Goal: Task Accomplishment & Management: Use online tool/utility

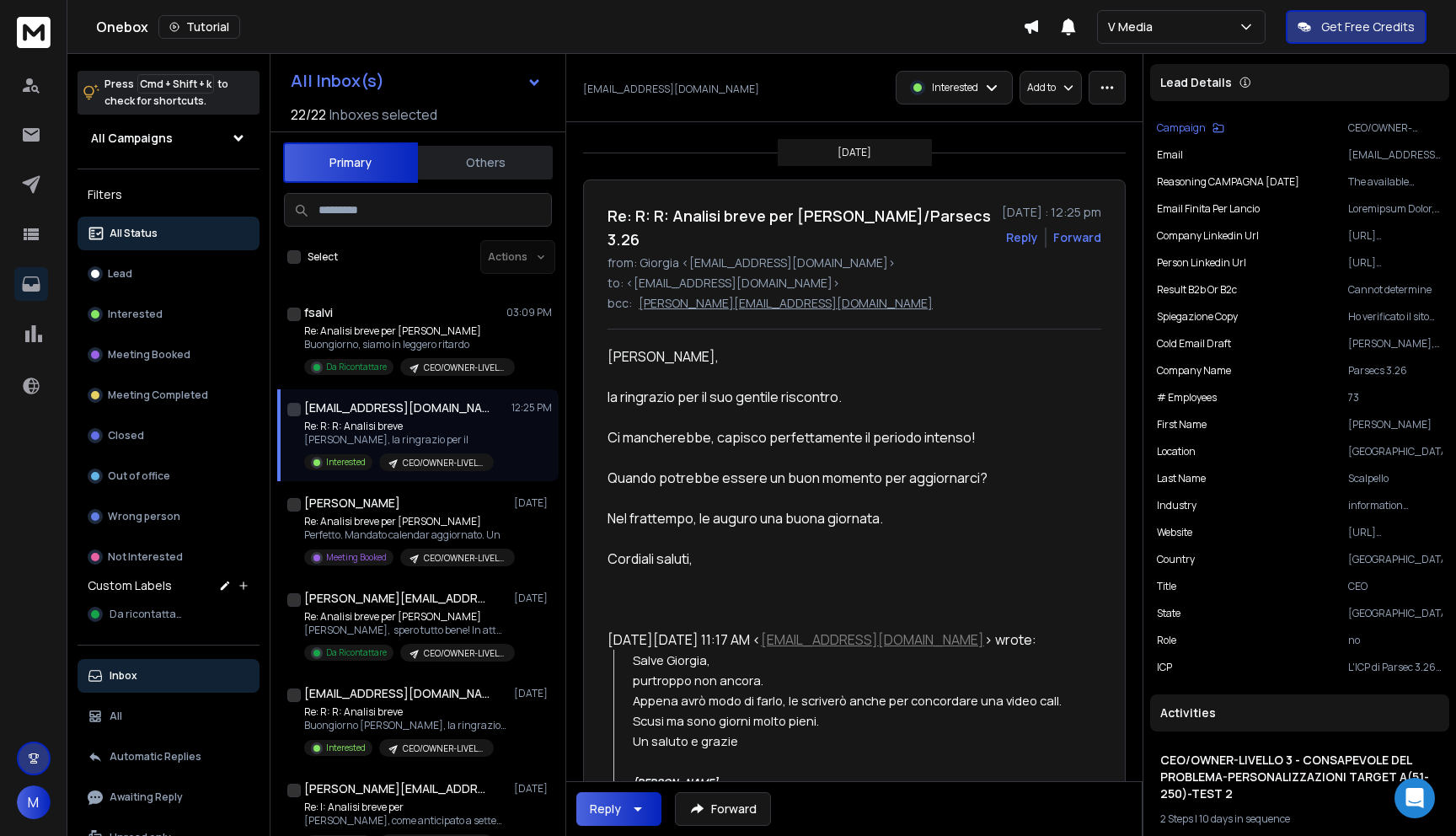
scroll to position [1231, 0]
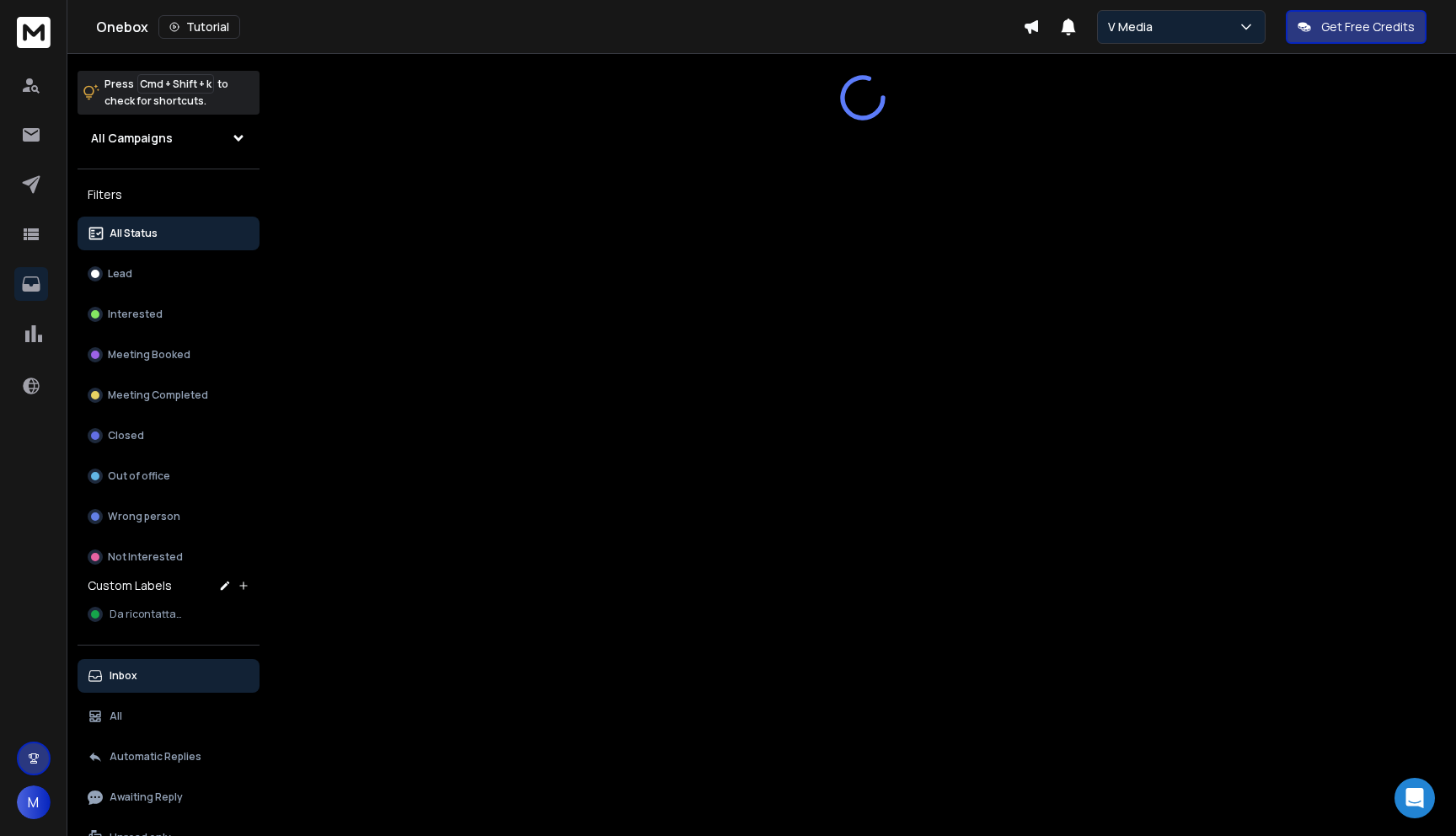
click at [1171, 29] on div "V Media" at bounding box center [1181, 26] width 146 height 16
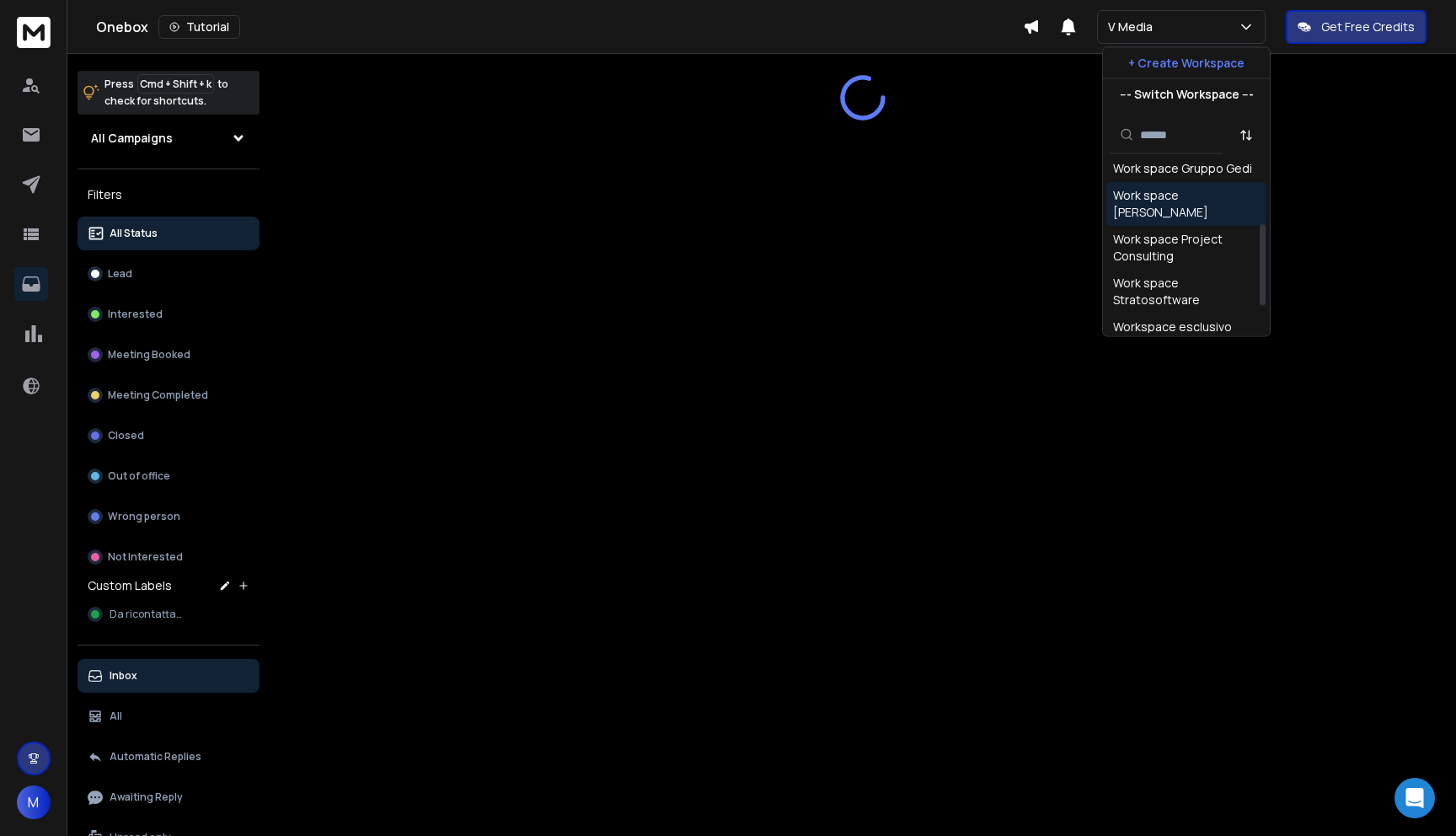
scroll to position [124, 0]
click at [1168, 224] on div "Work space Project Consulting" at bounding box center [1186, 241] width 146 height 34
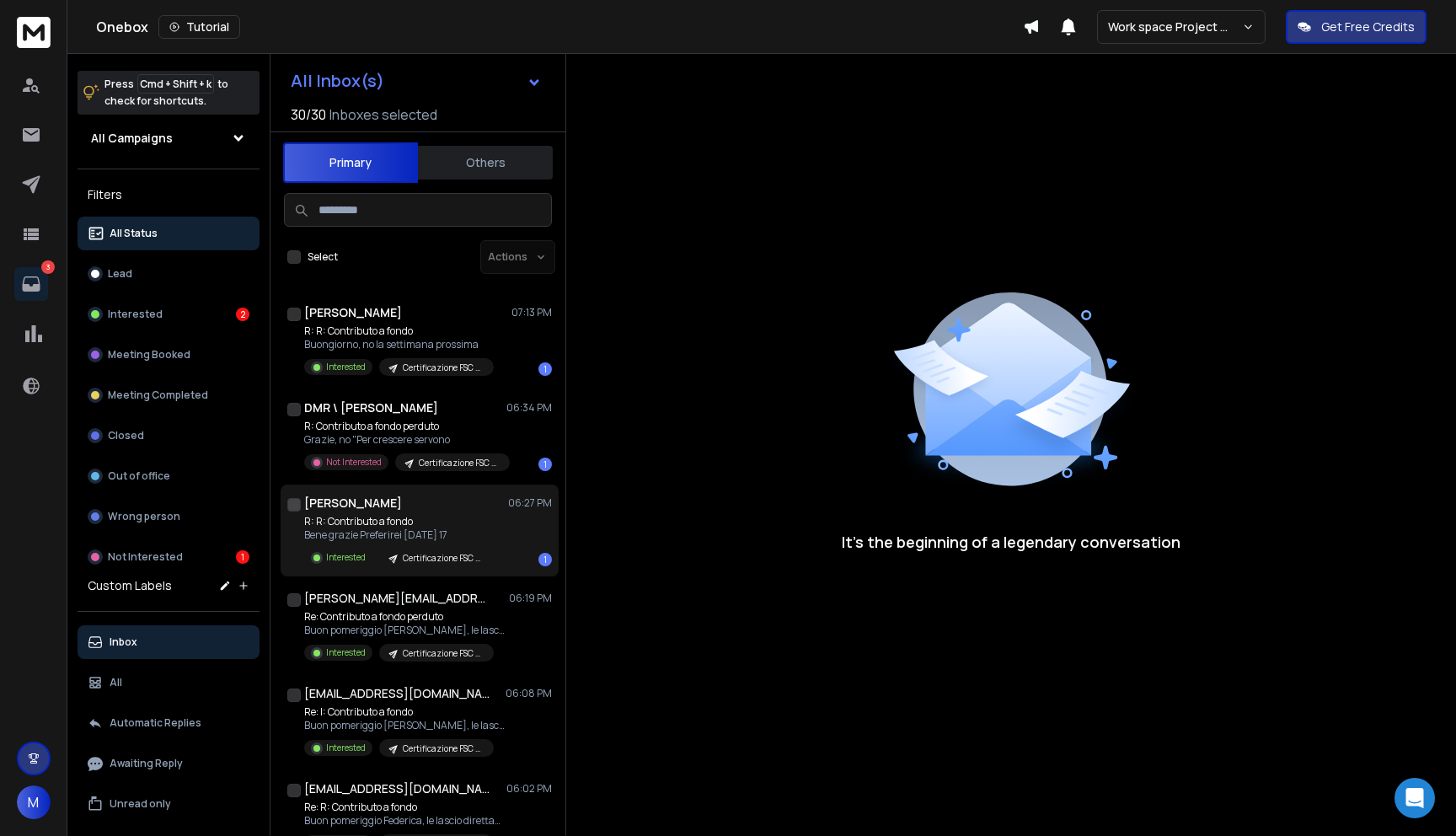
click at [508, 500] on p "06:27 PM" at bounding box center [530, 503] width 44 height 14
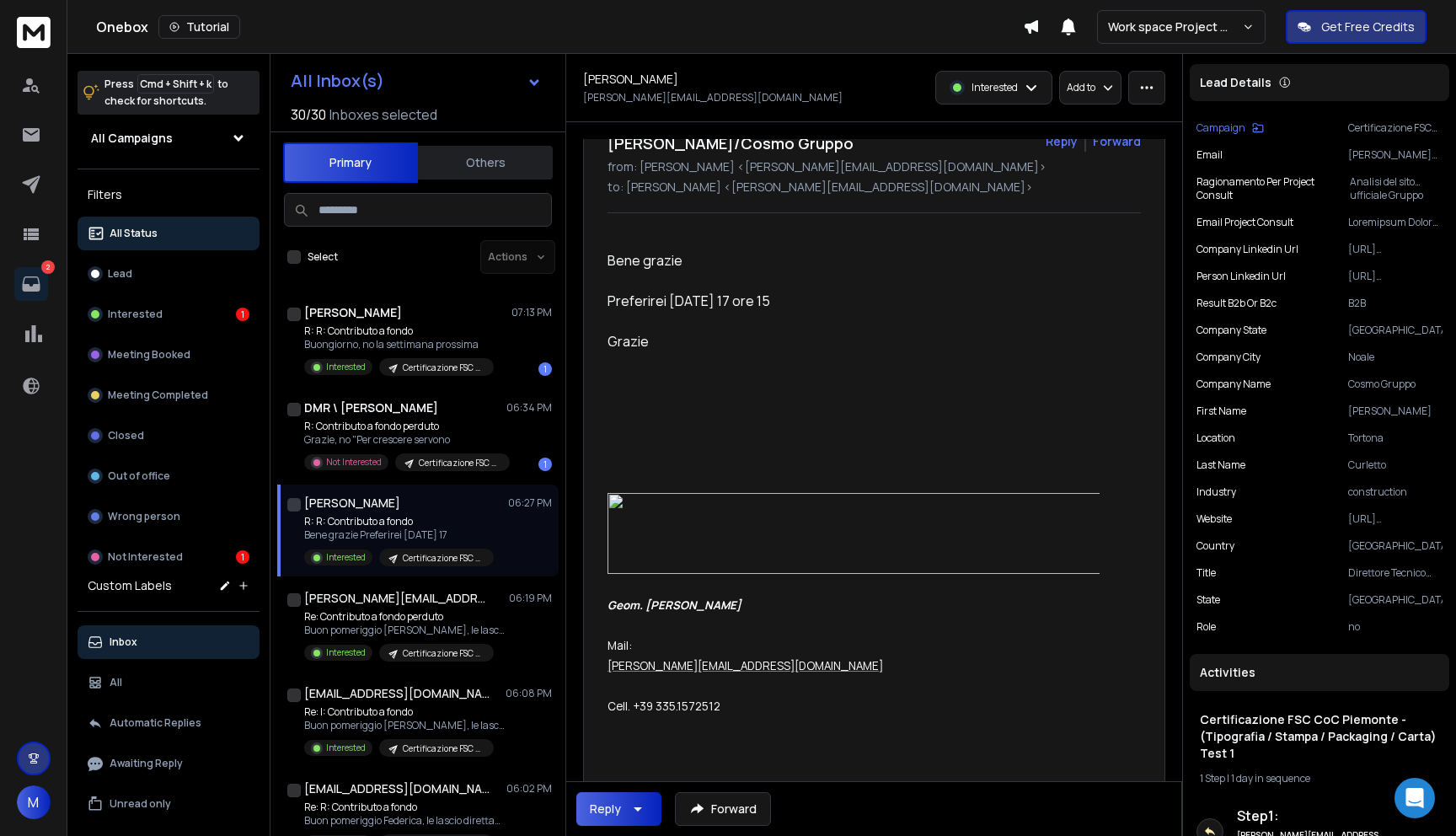
scroll to position [114, 0]
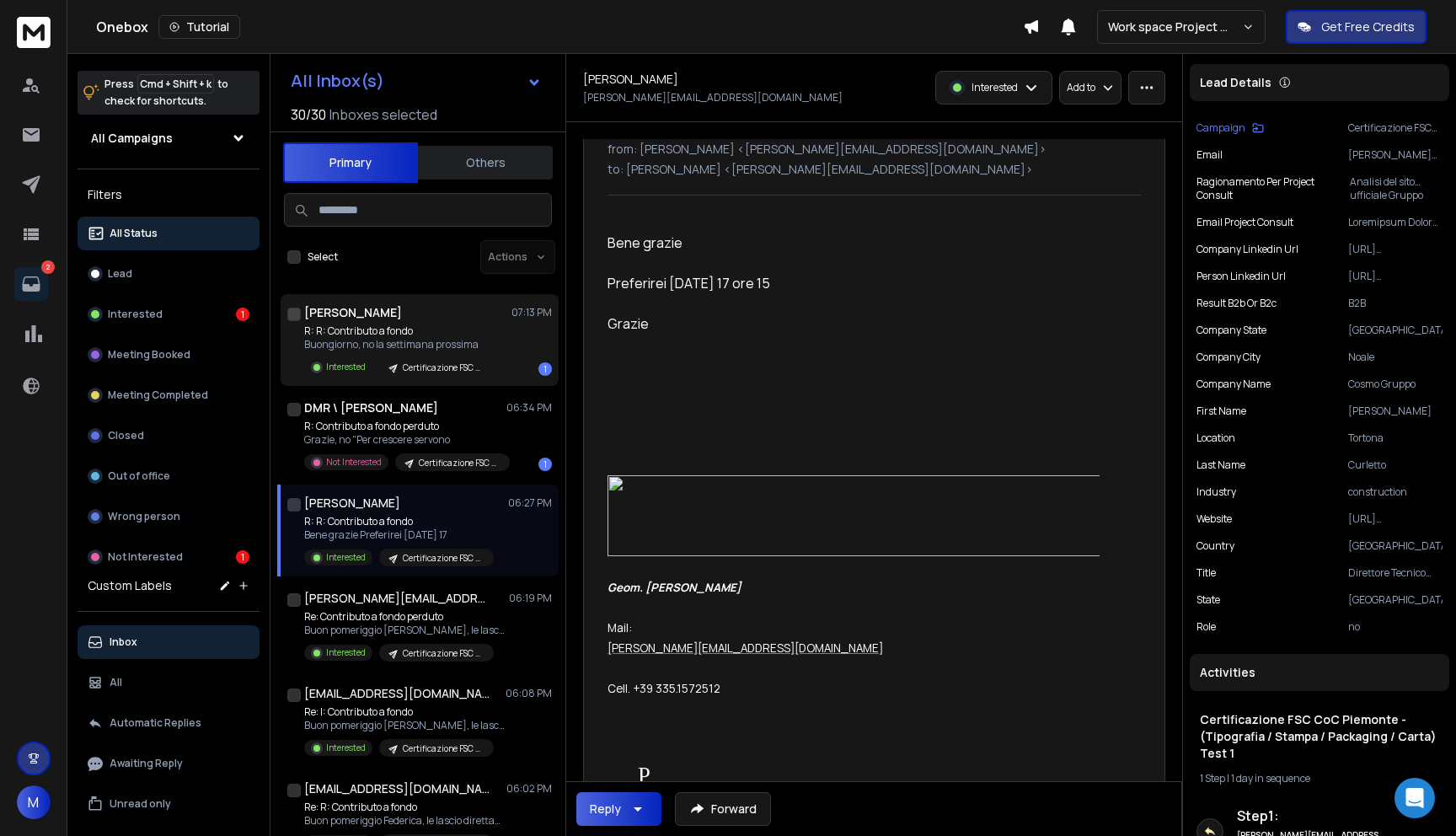
click at [455, 338] on p "Buongiorno, no la settimana prossima" at bounding box center [399, 344] width 190 height 14
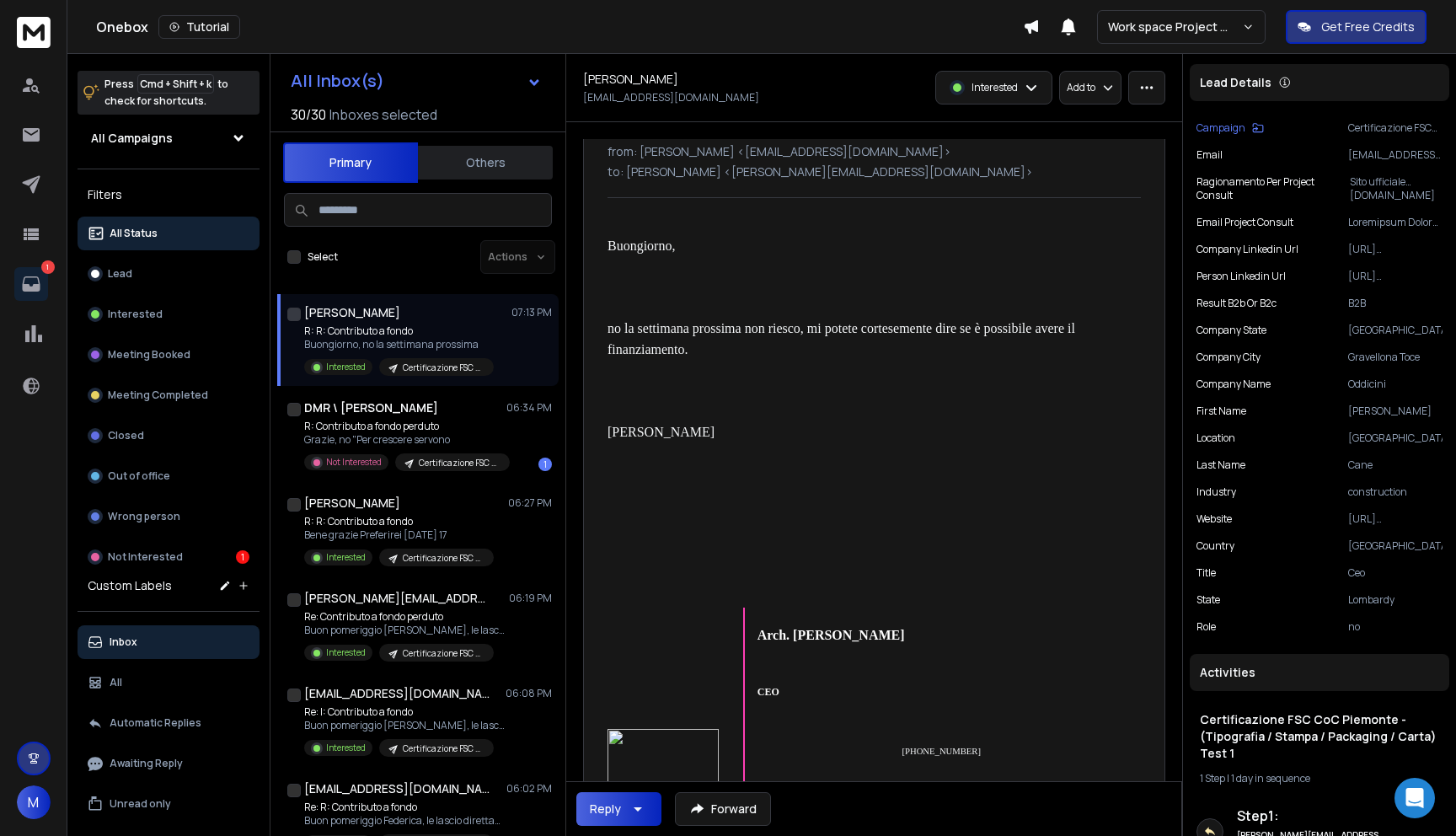
scroll to position [0, 0]
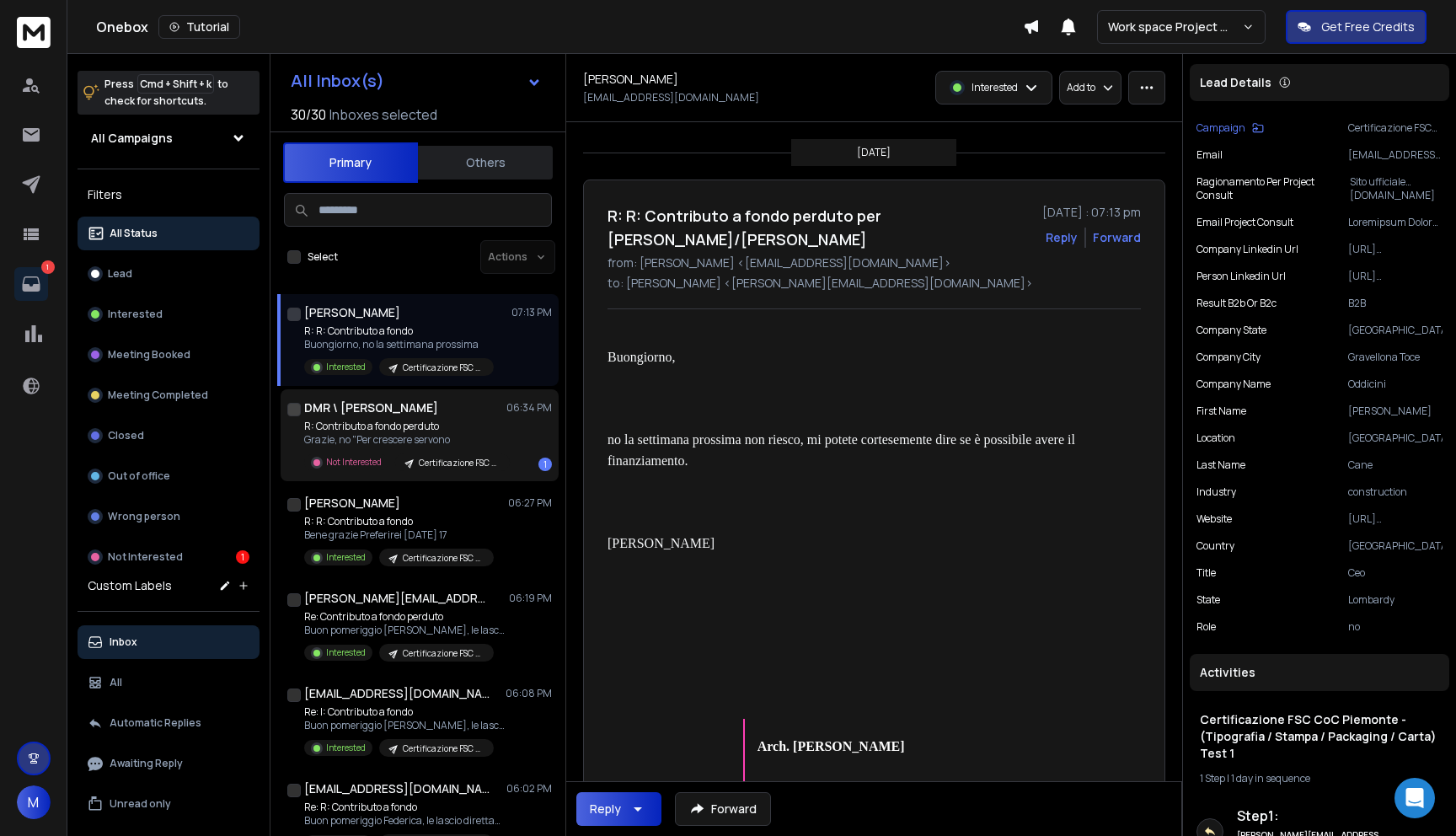
click at [426, 441] on p "Grazie, no "Per crescere servono" at bounding box center [405, 439] width 202 height 14
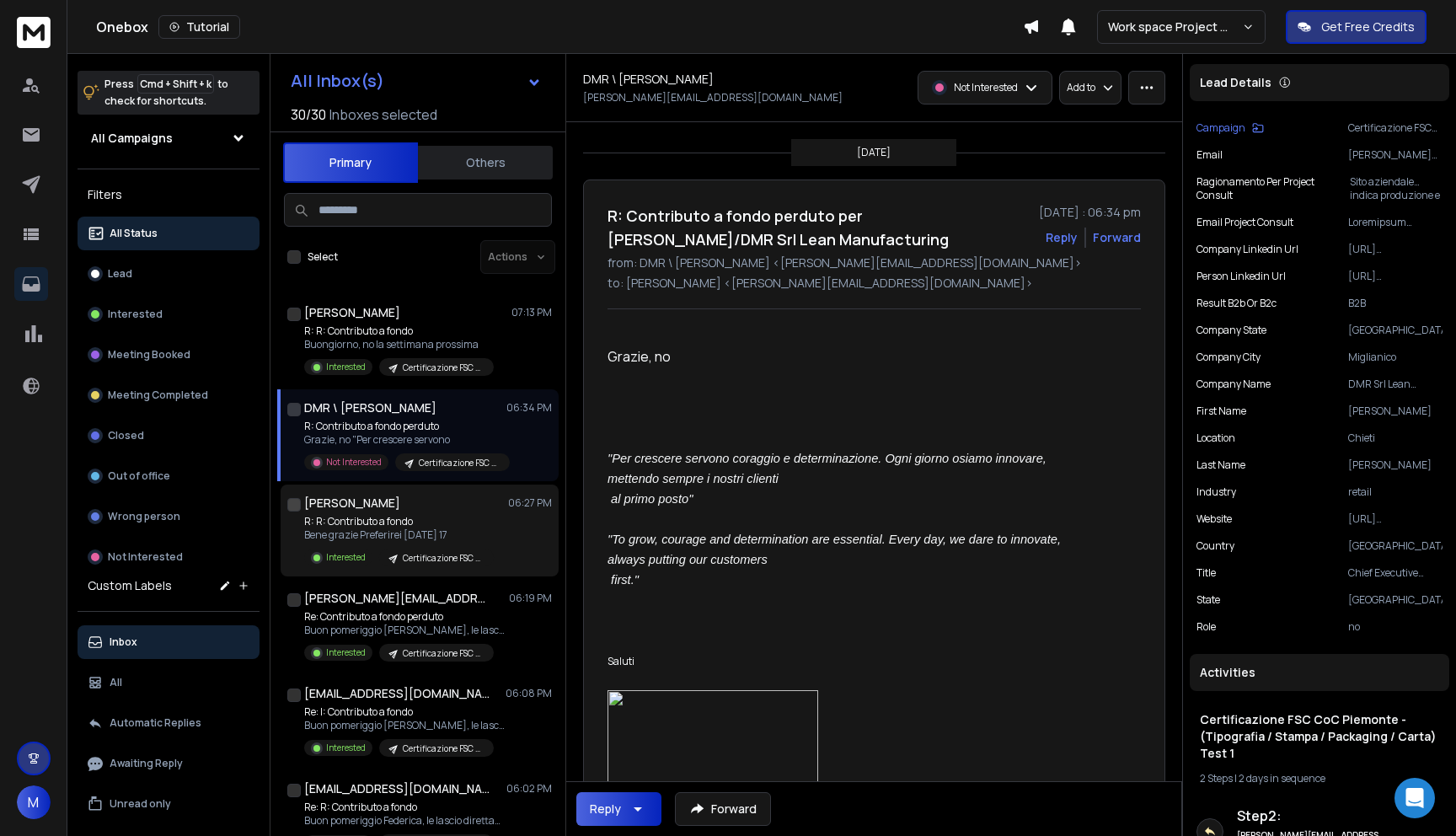
click at [439, 523] on p "R: R: Contributo a fondo" at bounding box center [399, 522] width 190 height 14
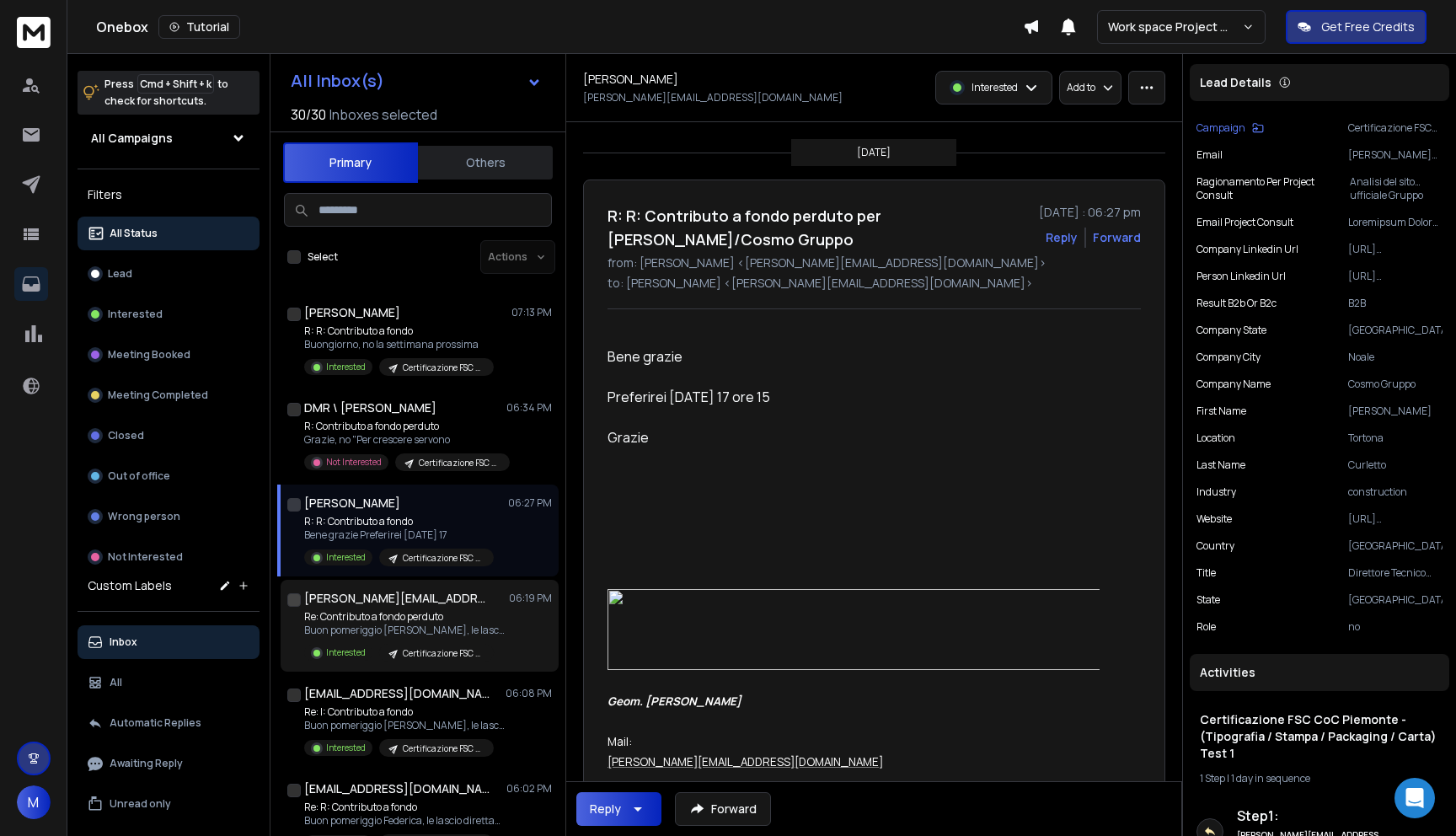
click at [464, 606] on h1 "cesare.biguzzi@wereading.it" at bounding box center [397, 597] width 186 height 16
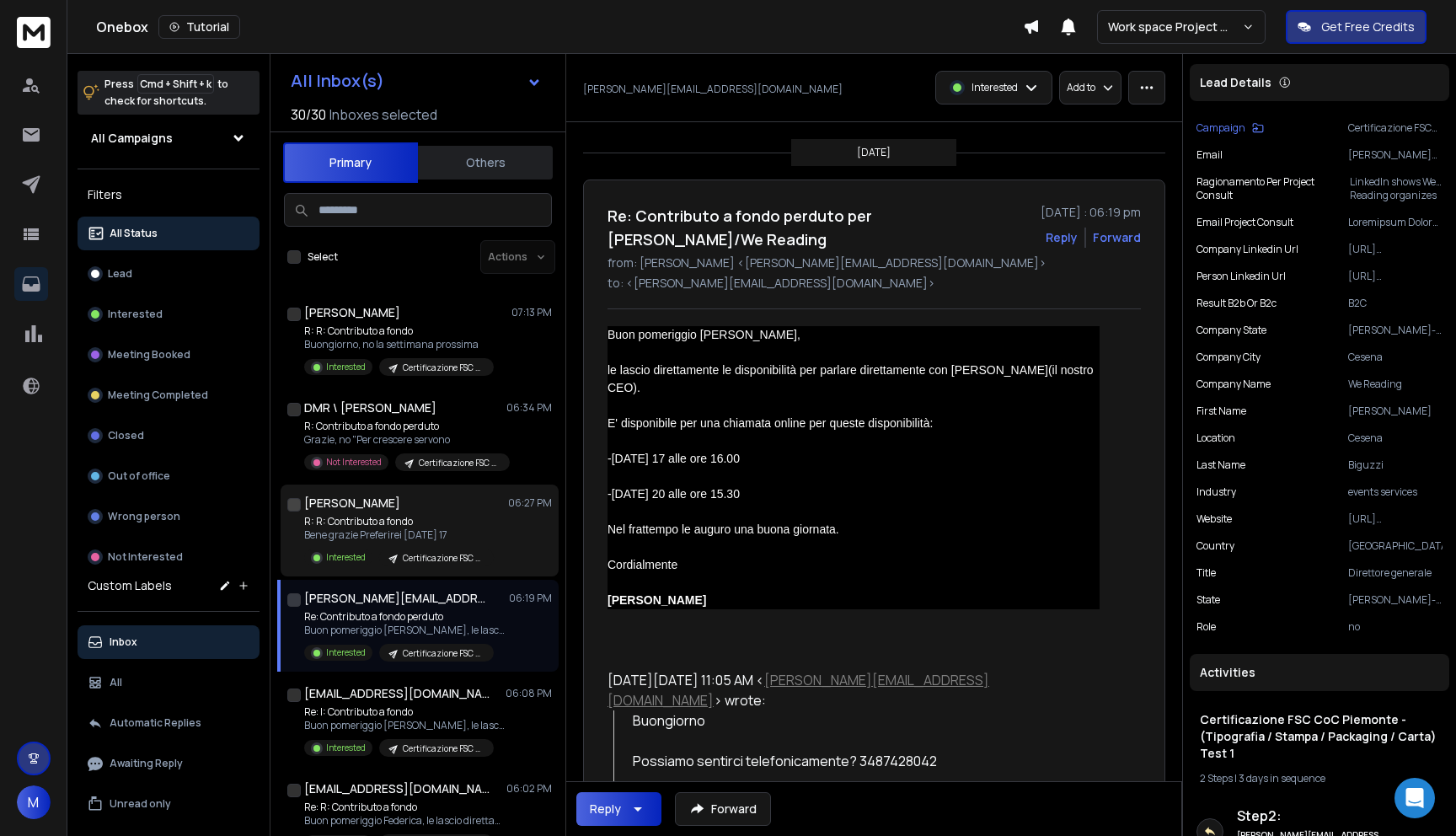
click at [440, 526] on p "R: R: Contributo a fondo" at bounding box center [399, 522] width 190 height 14
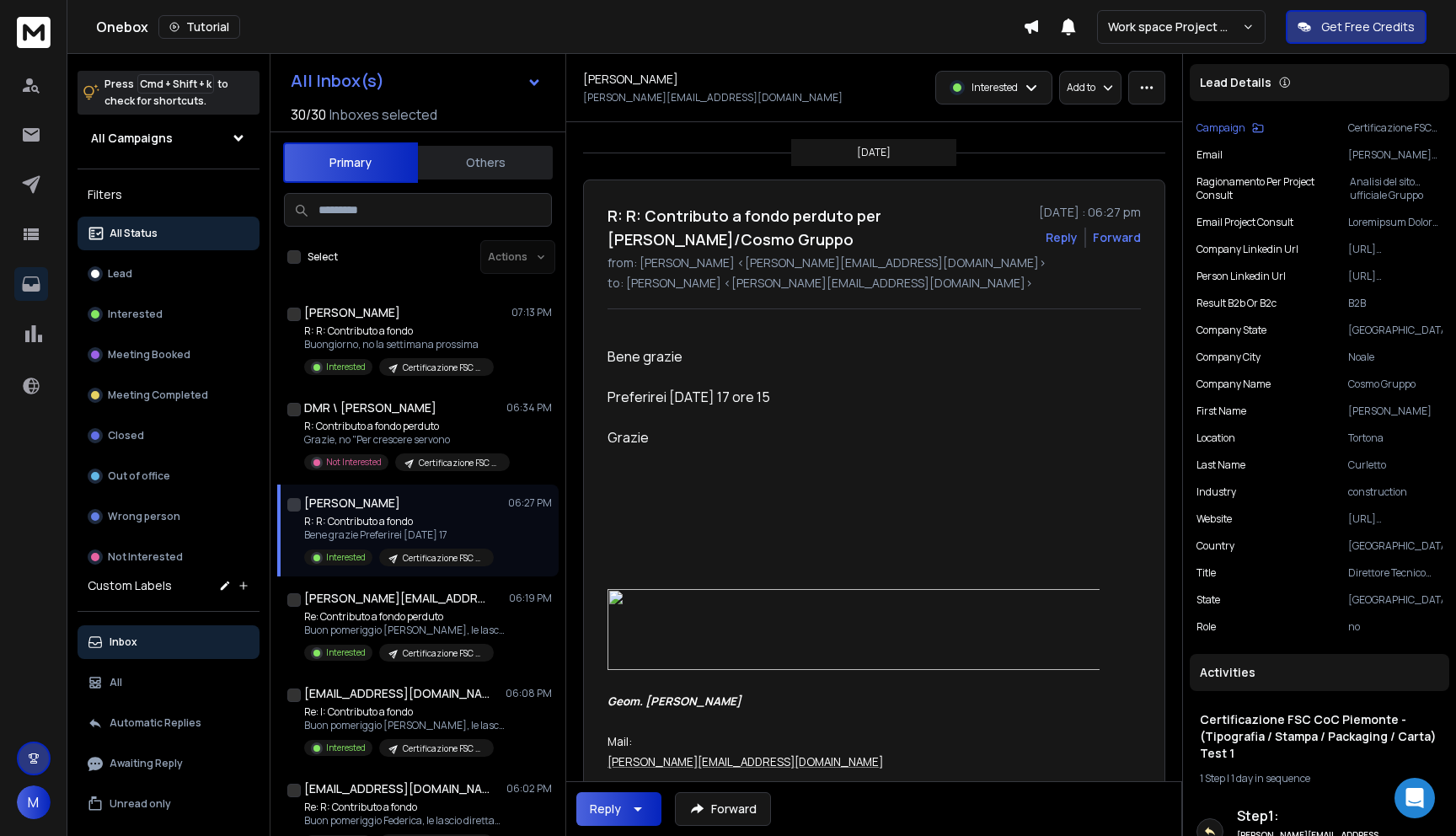
drag, startPoint x: 872, startPoint y: 215, endPoint x: 885, endPoint y: 230, distance: 19.8
click at [885, 230] on h1 "R: R: Contributo a fondo perduto per Massimo Curletto/Cosmo Gruppo" at bounding box center [818, 227] width 421 height 47
copy h1 "Massimo Curletto/Cosmo Gruppo"
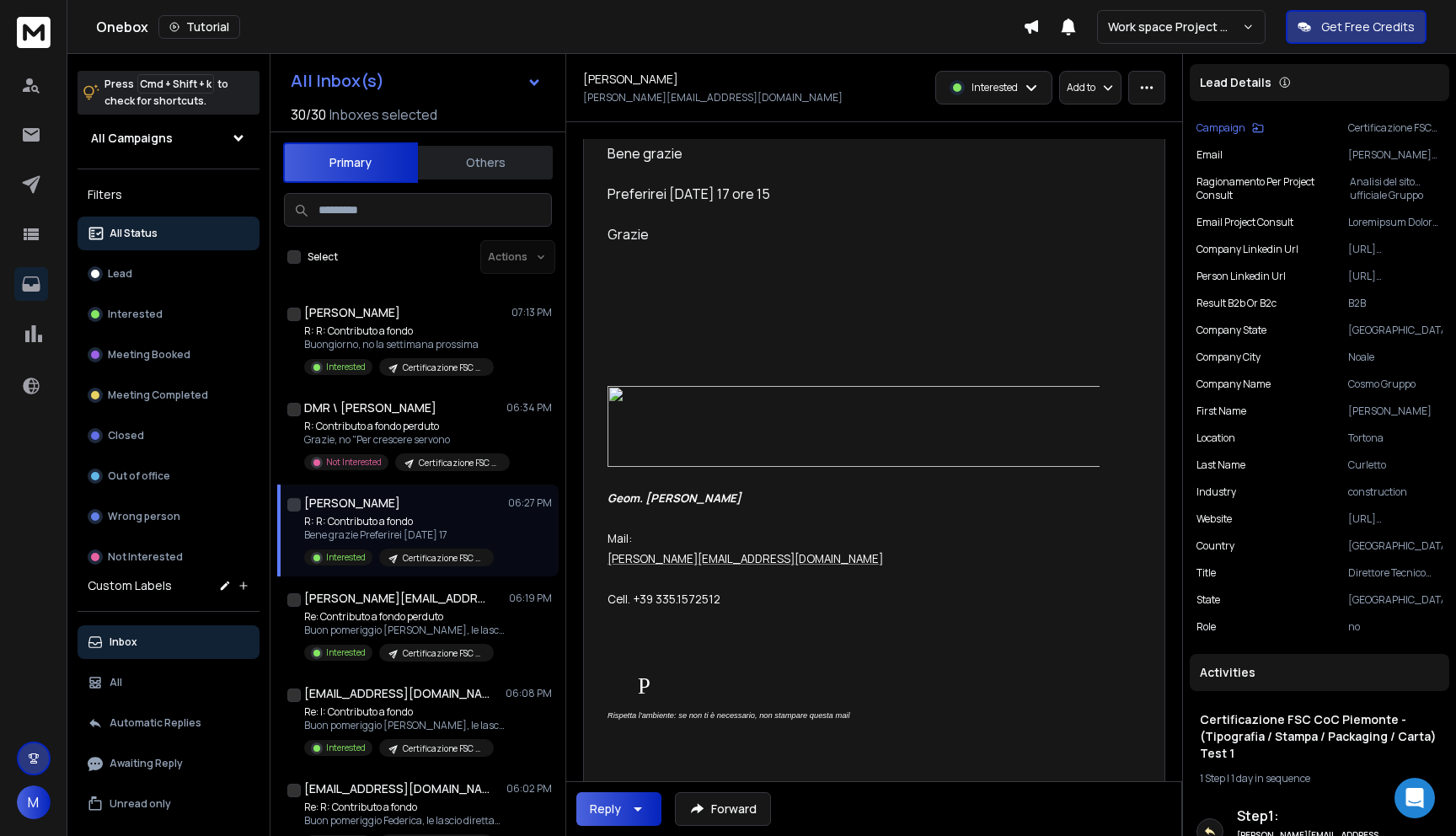
scroll to position [230, 0]
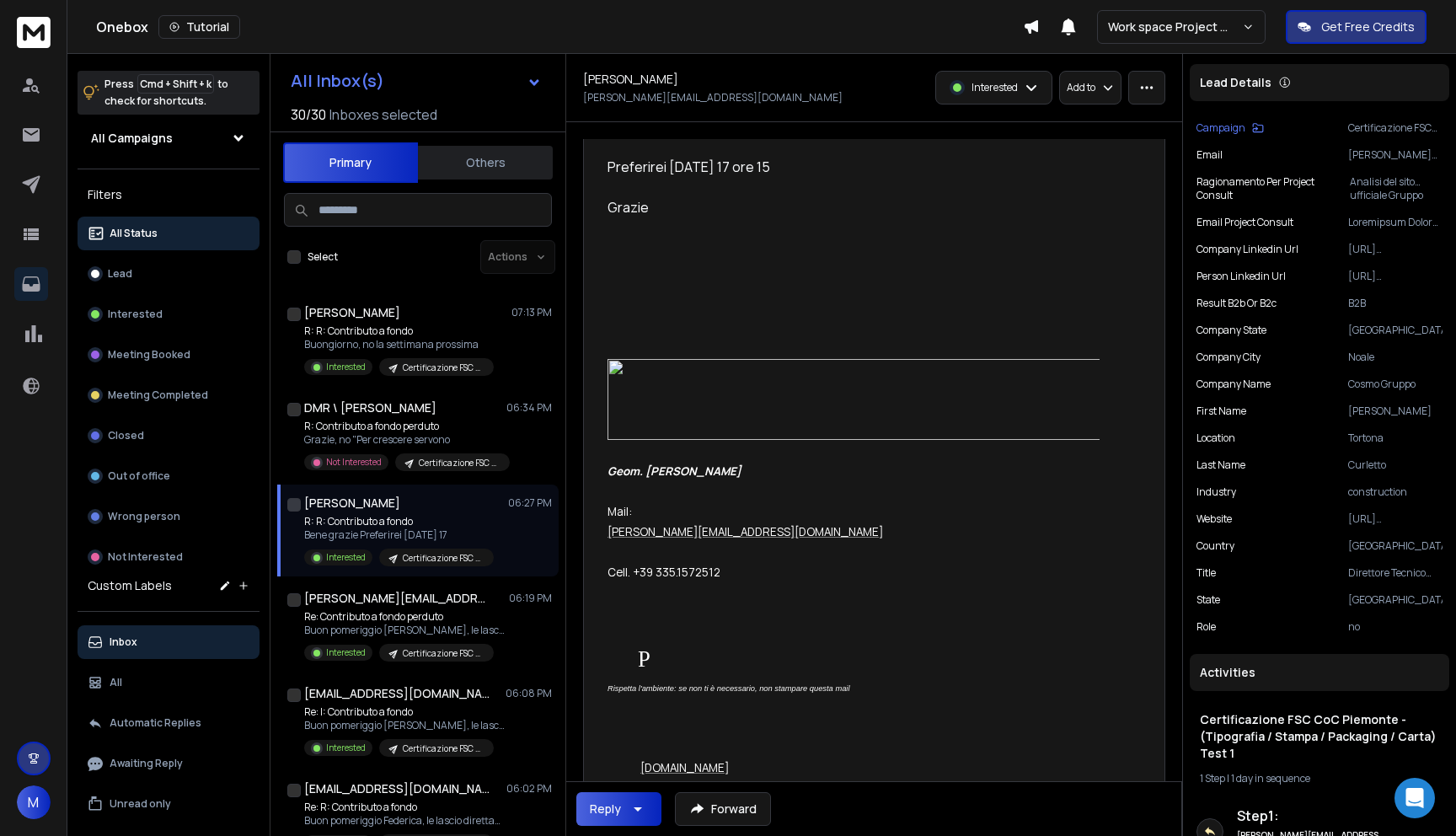
drag, startPoint x: 758, startPoint y: 569, endPoint x: 631, endPoint y: 566, distance: 127.0
click at [631, 566] on p "Cell. +39 335.1572512" at bounding box center [854, 571] width 492 height 20
copy span "Cell. +39 335.1572512"
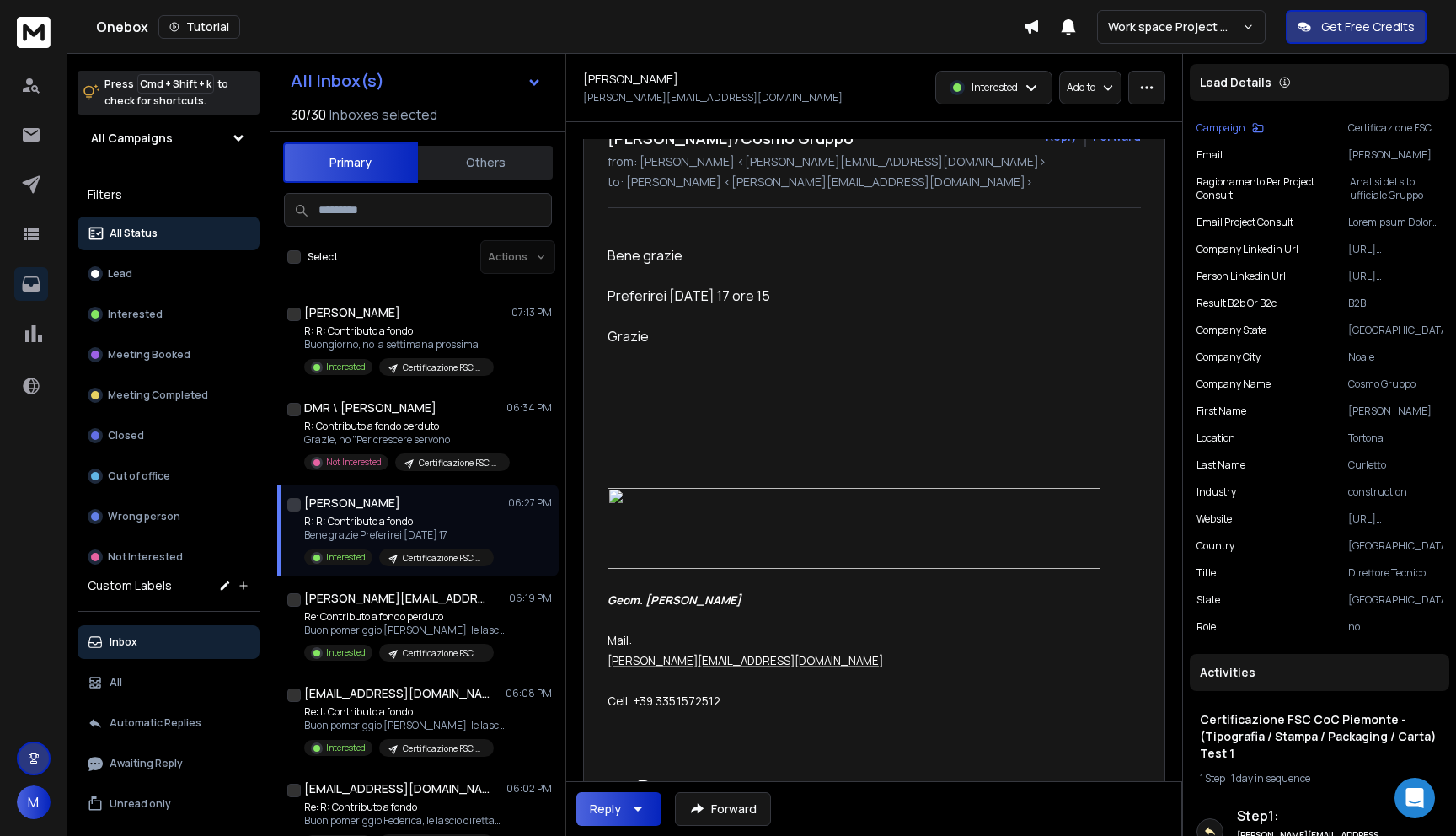
scroll to position [98, 0]
drag, startPoint x: 747, startPoint y: 165, endPoint x: 899, endPoint y: 165, distance: 152.0
click at [899, 165] on p "from: Massimo Curletto <M.Curletto@cosmogruppo.it>" at bounding box center [874, 164] width 533 height 16
copy p "M.Curletto@cosmogruppo.it"
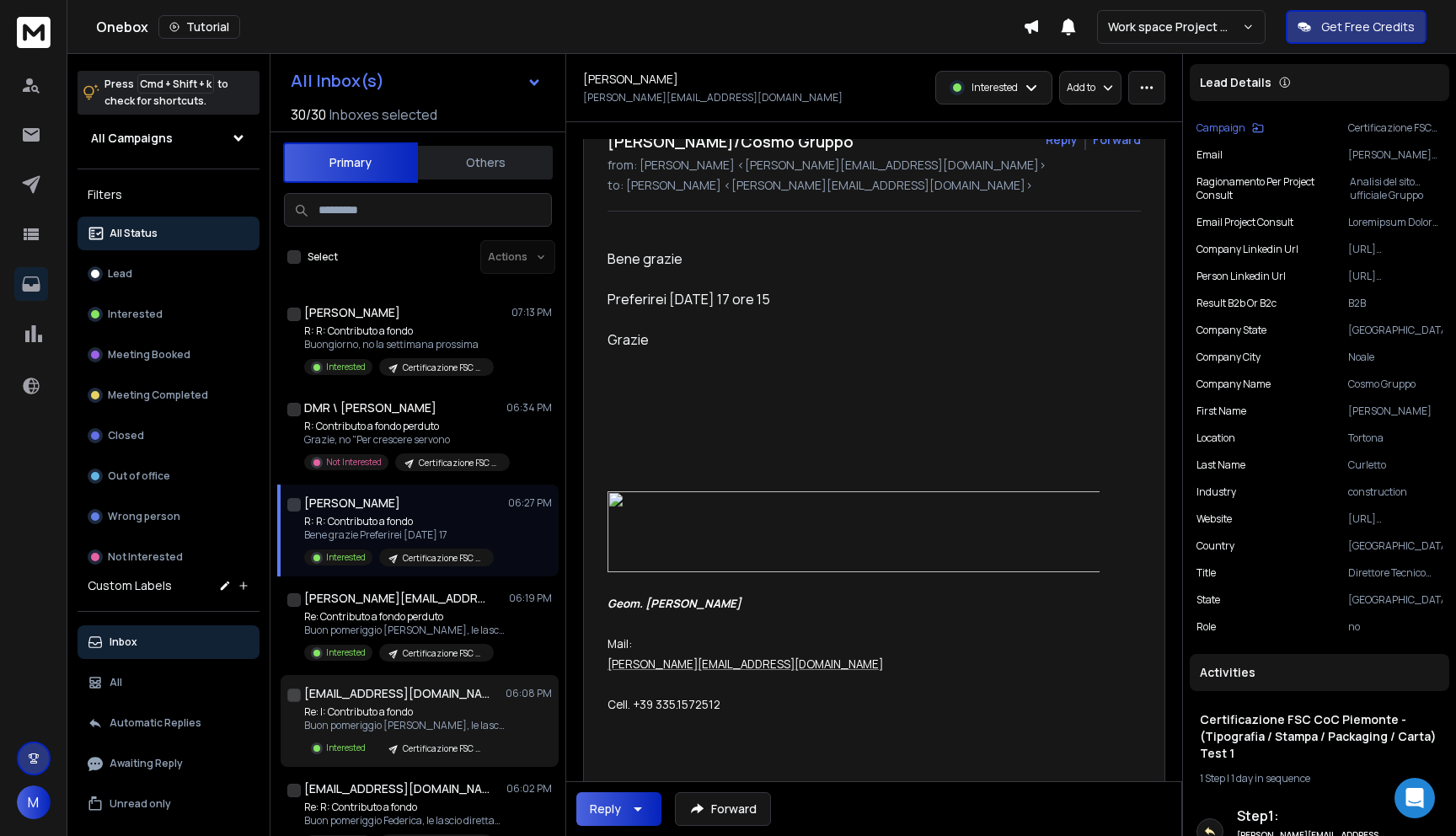
click at [440, 676] on div "segreteria.amministrazione@metaldecor.net 06:08 PM Re: I: Contributo a fondo Bu…" at bounding box center [419, 720] width 278 height 92
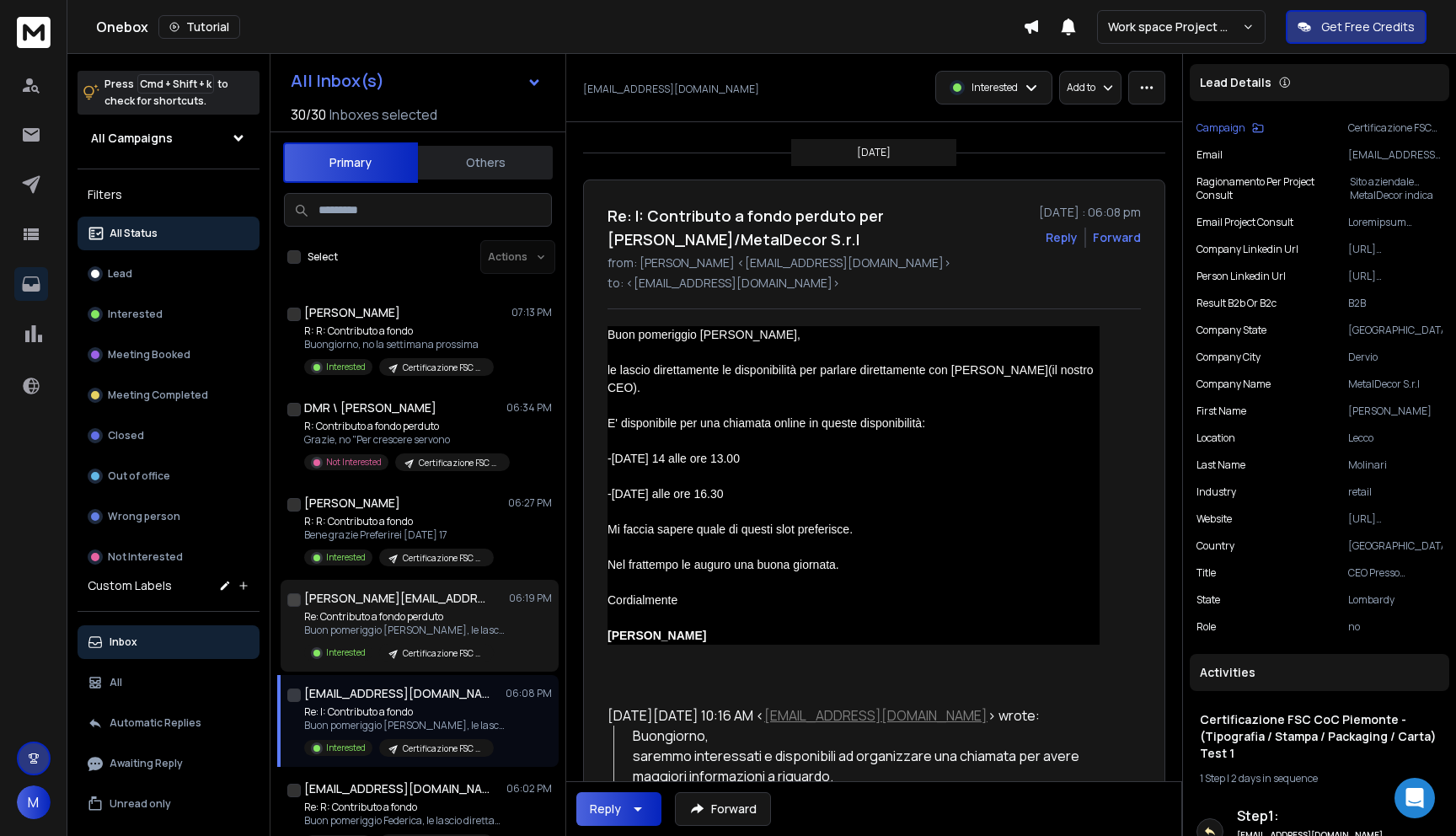
click at [443, 630] on p "Buon pomeriggio Cesare, le lascio direttamente" at bounding box center [405, 630] width 202 height 14
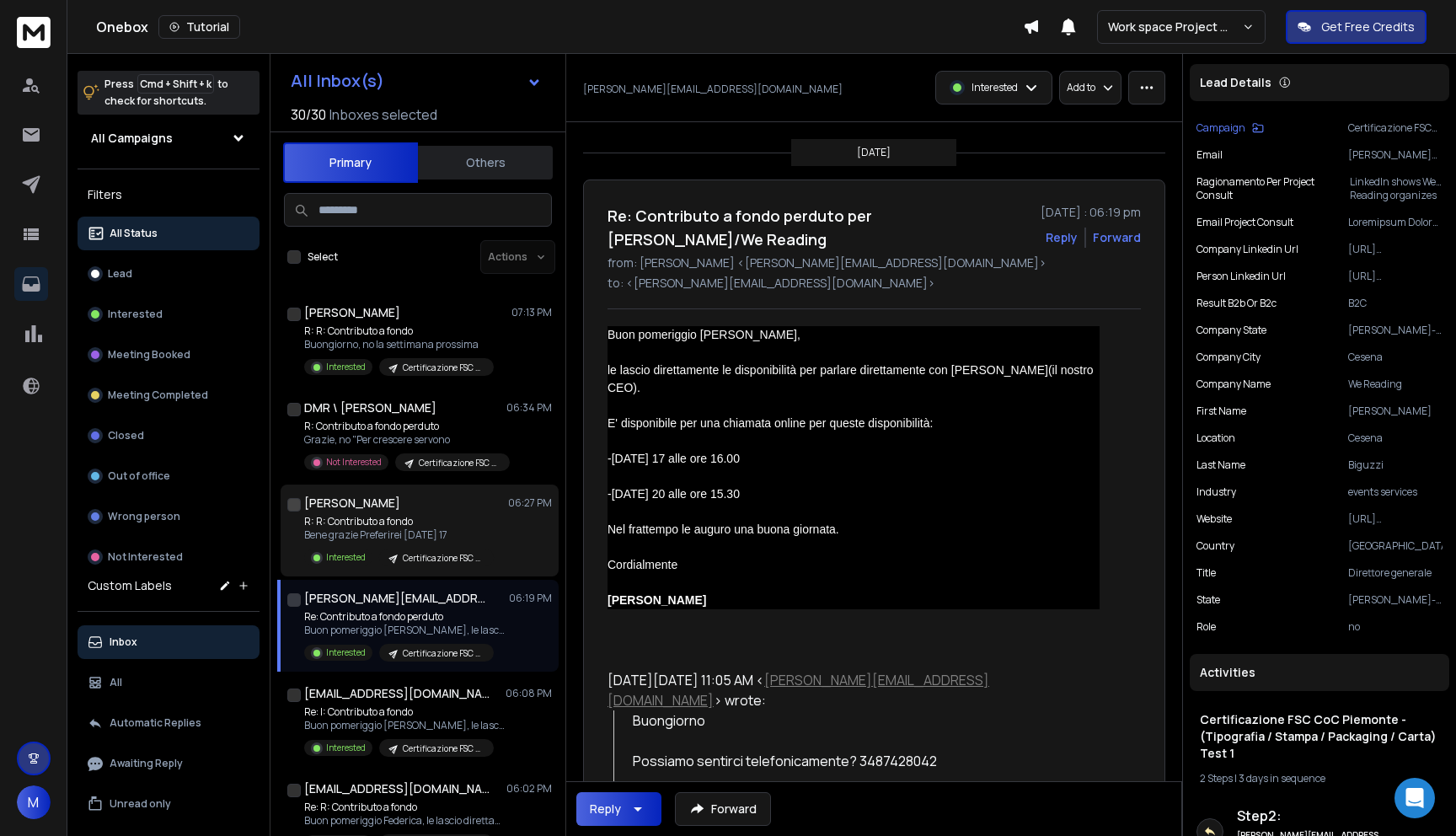
click at [433, 530] on p "Bene grazie Preferirei venerdi 17" at bounding box center [399, 535] width 190 height 14
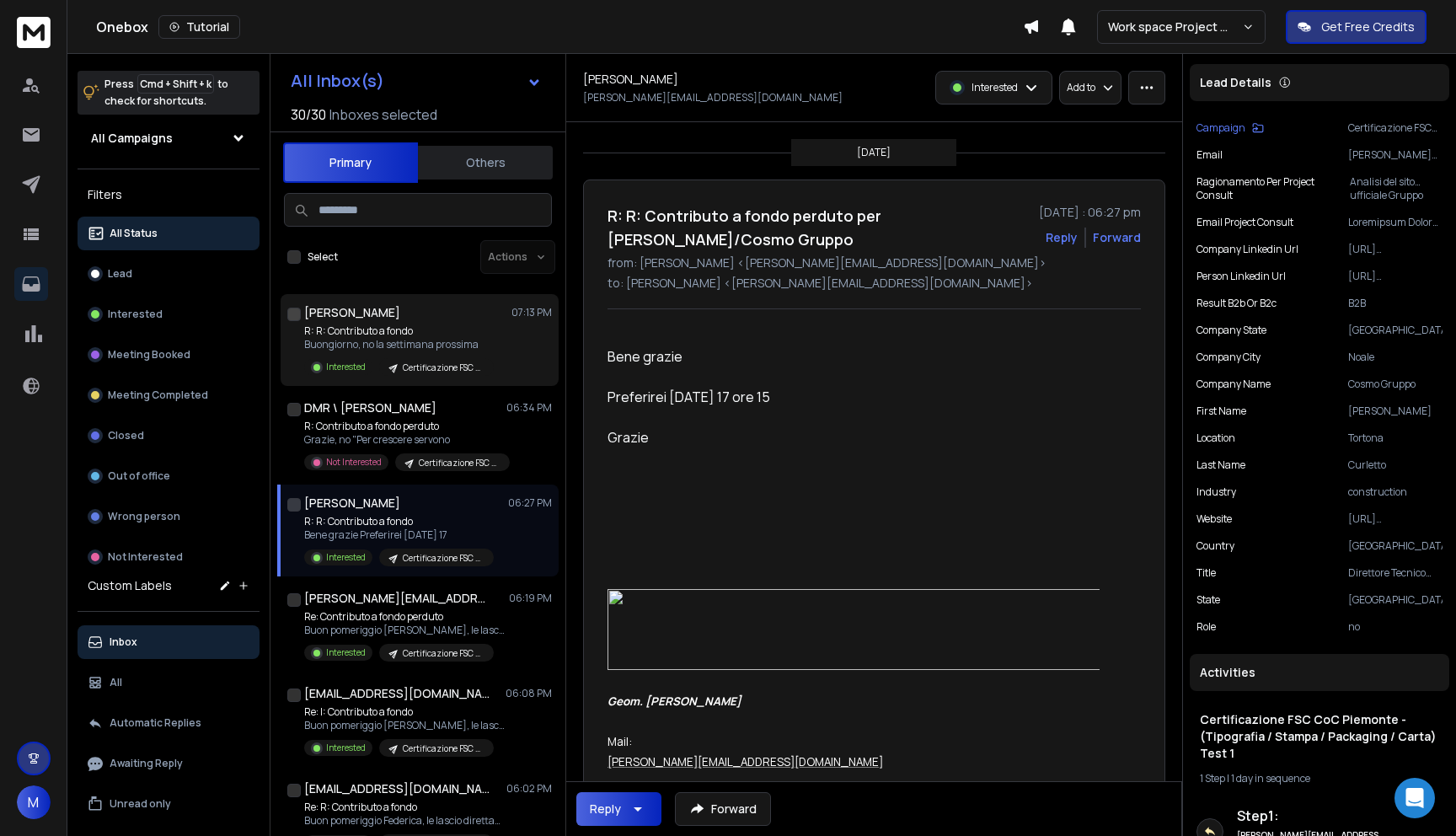
click at [417, 355] on div "R: R: Contributo a fondo Buongiorno, no la settimana prossima Interested Certif…" at bounding box center [399, 349] width 190 height 51
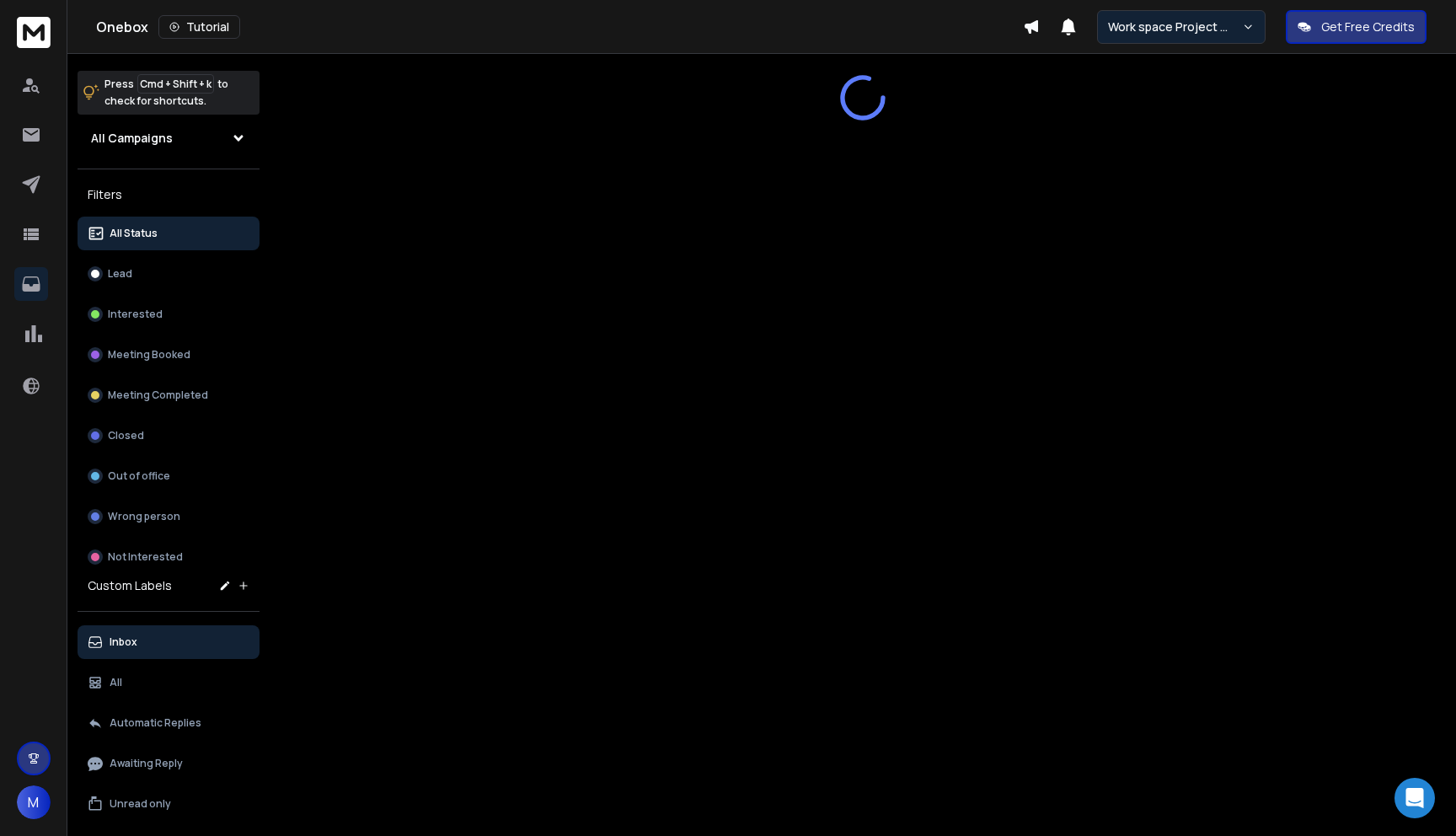
click at [1174, 19] on p "Work space Project Consulting" at bounding box center [1175, 26] width 134 height 16
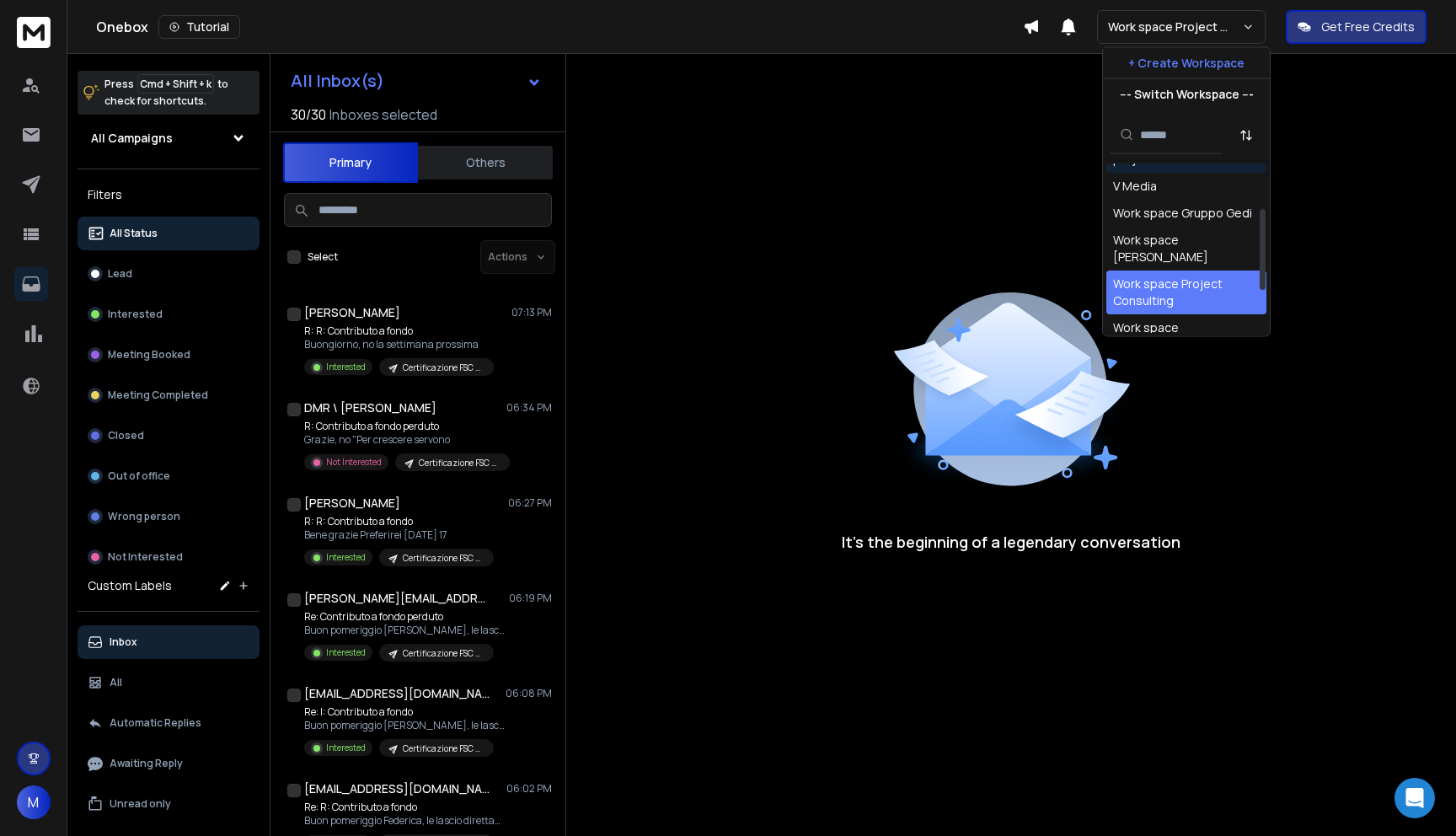
scroll to position [127, 0]
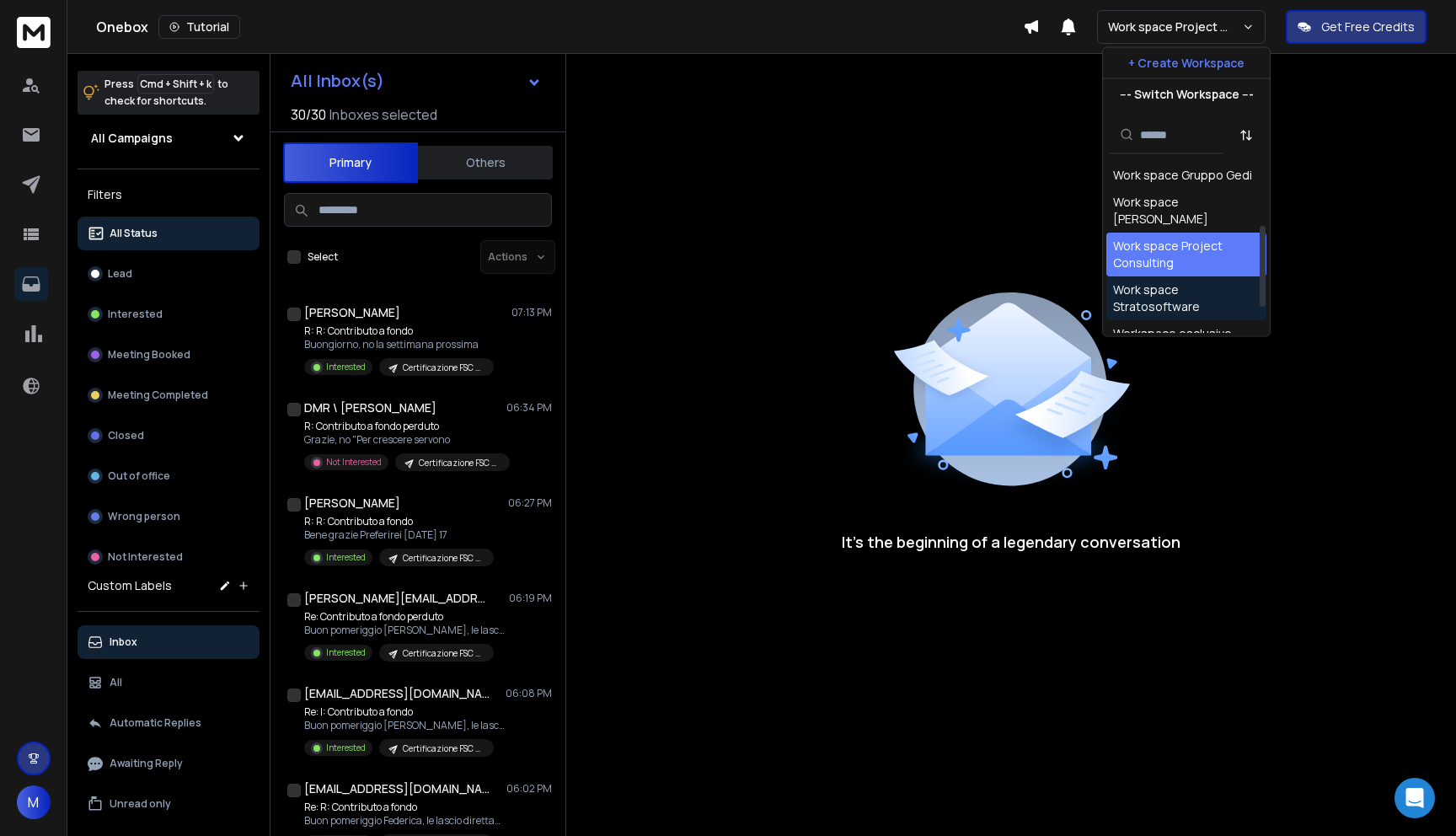
click at [1166, 282] on div "Work space Stratosoftware" at bounding box center [1186, 298] width 146 height 34
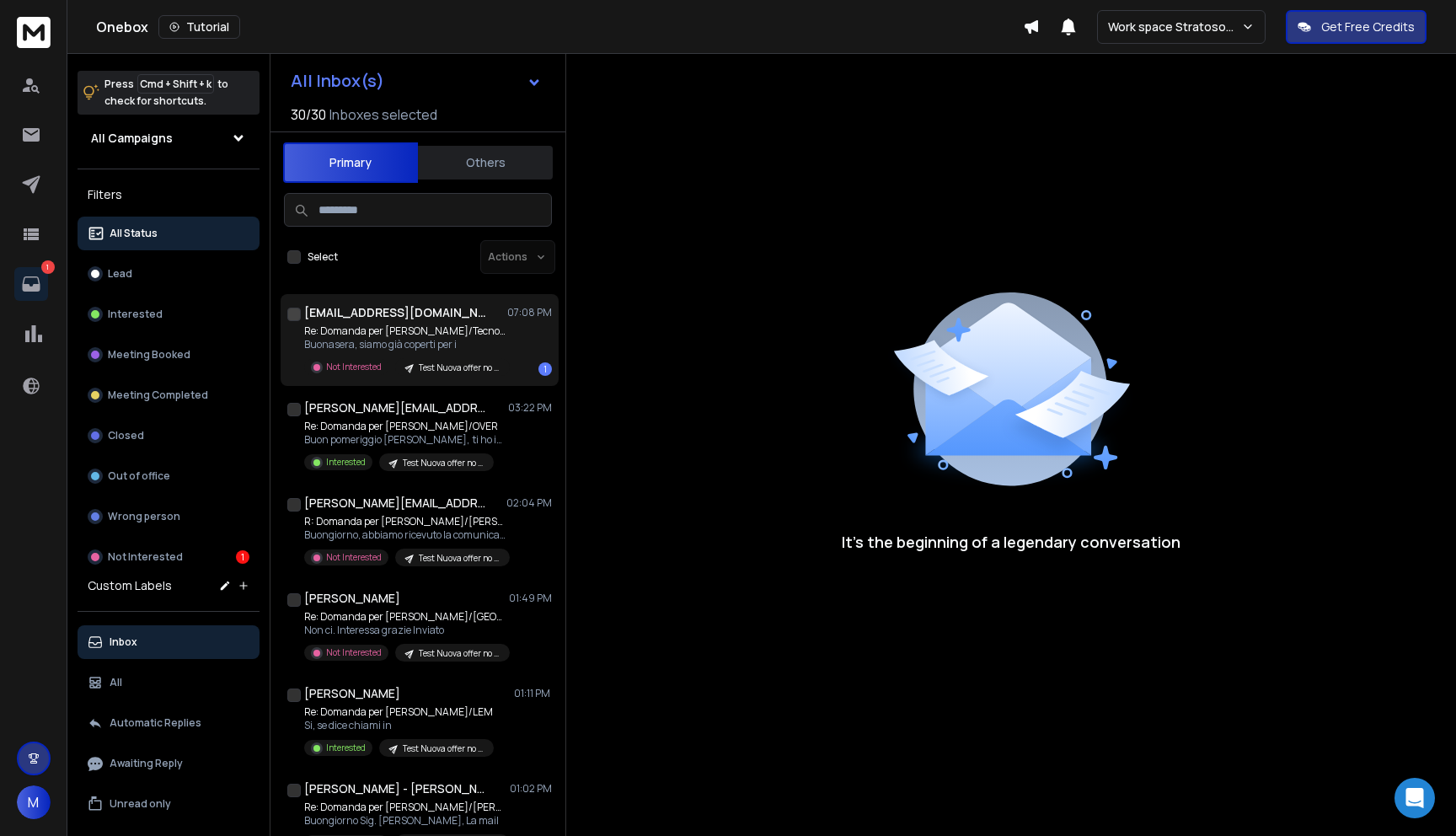
click at [471, 339] on p "Buonasera, siamo già coperti per i" at bounding box center [405, 344] width 202 height 14
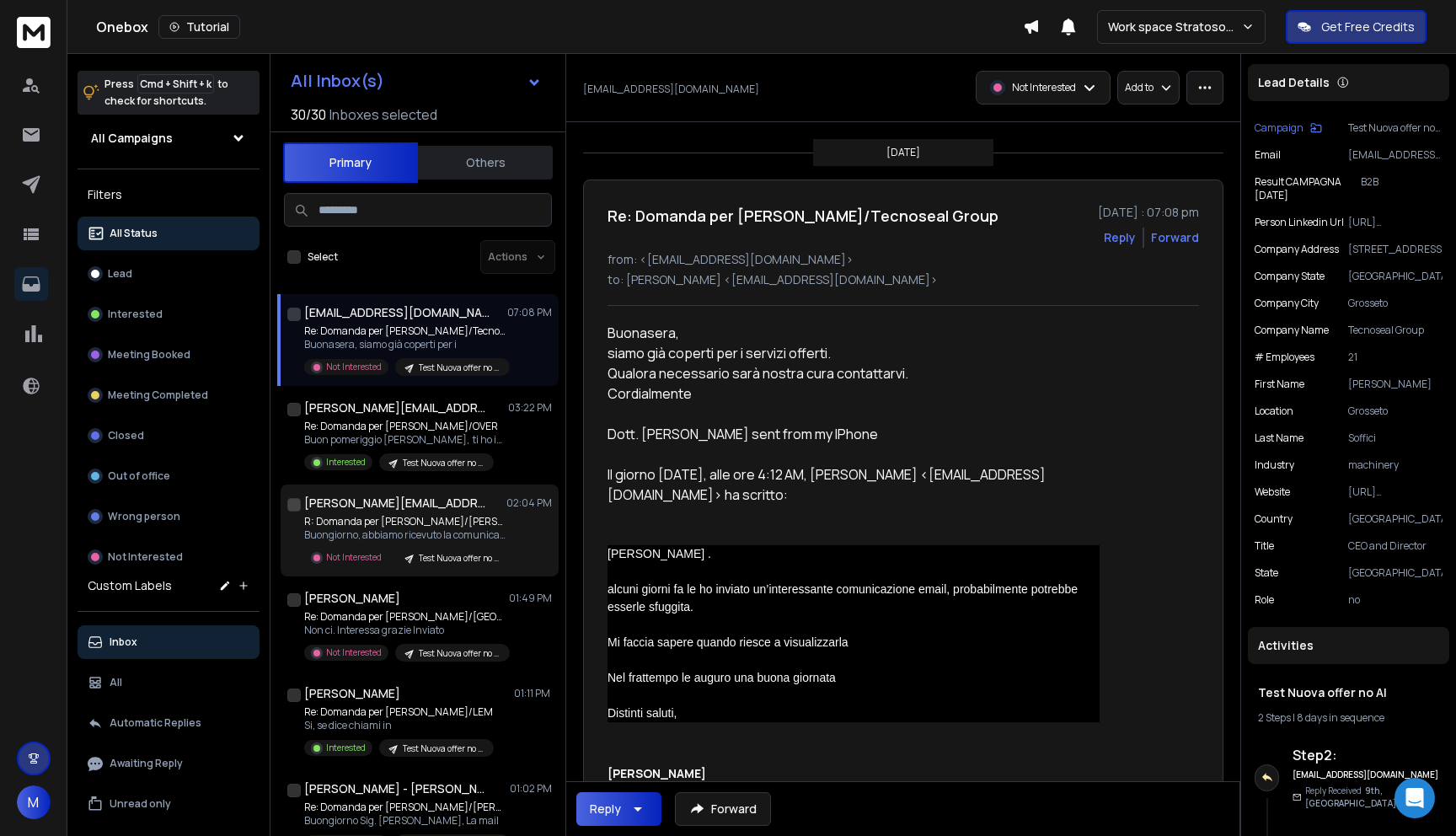
click at [479, 524] on p "R: Domanda per [PERSON_NAME]/[PERSON_NAME]" at bounding box center [405, 522] width 202 height 14
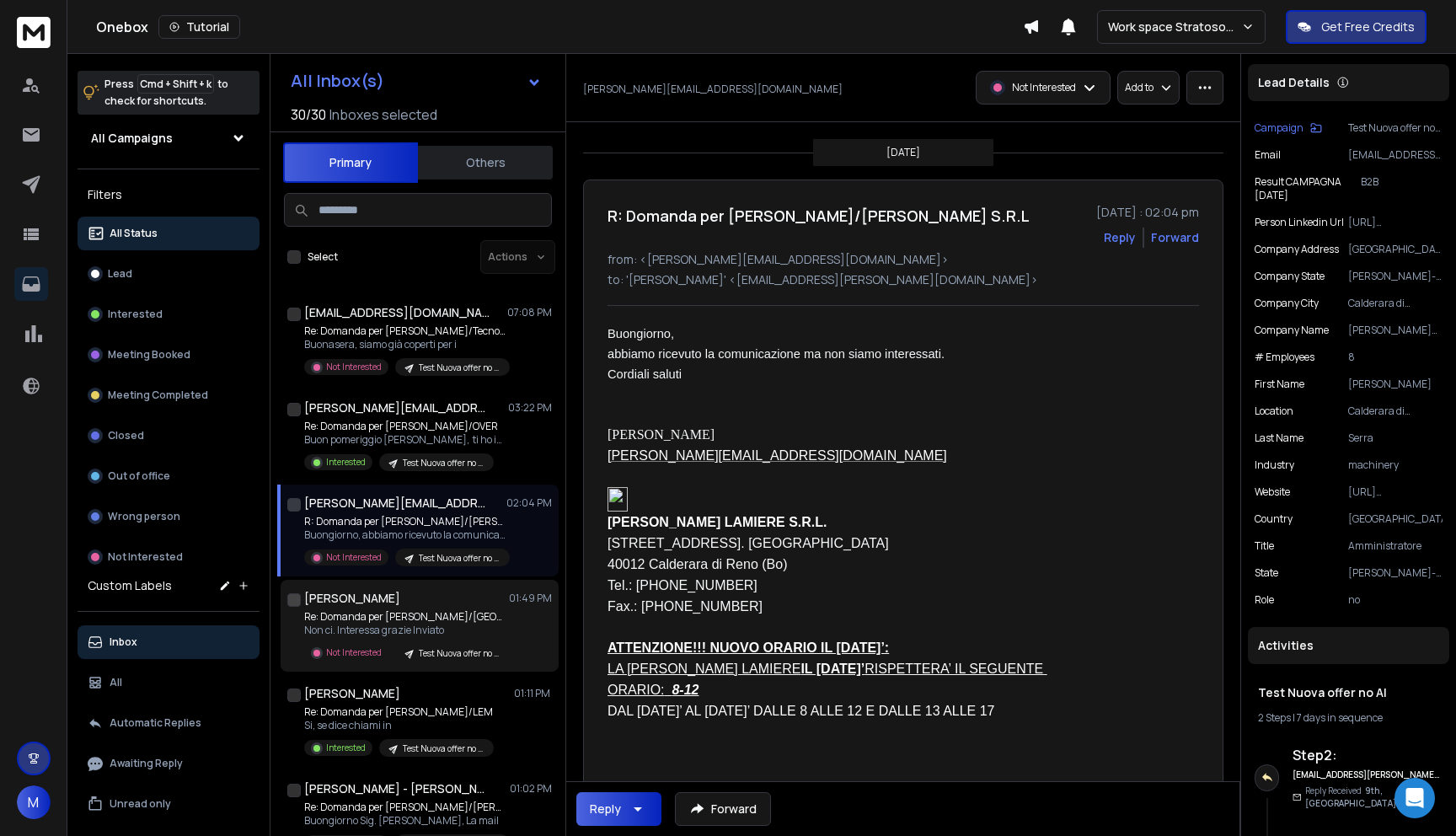
click at [473, 596] on div "[PERSON_NAME] 01:49 PM" at bounding box center [428, 597] width 248 height 16
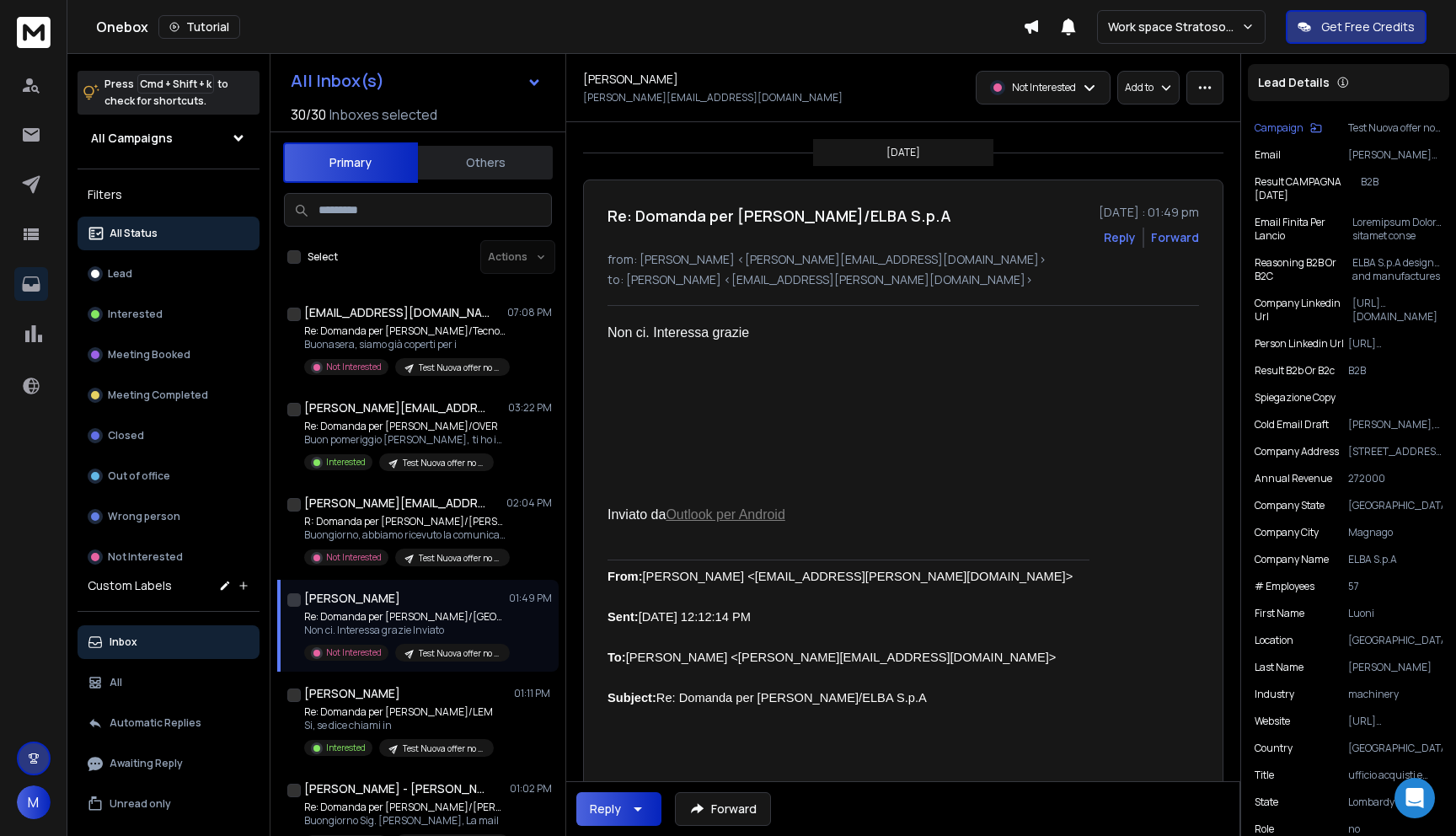
click at [470, 624] on p "Non ci. Interessa grazie Inviato" at bounding box center [405, 630] width 202 height 14
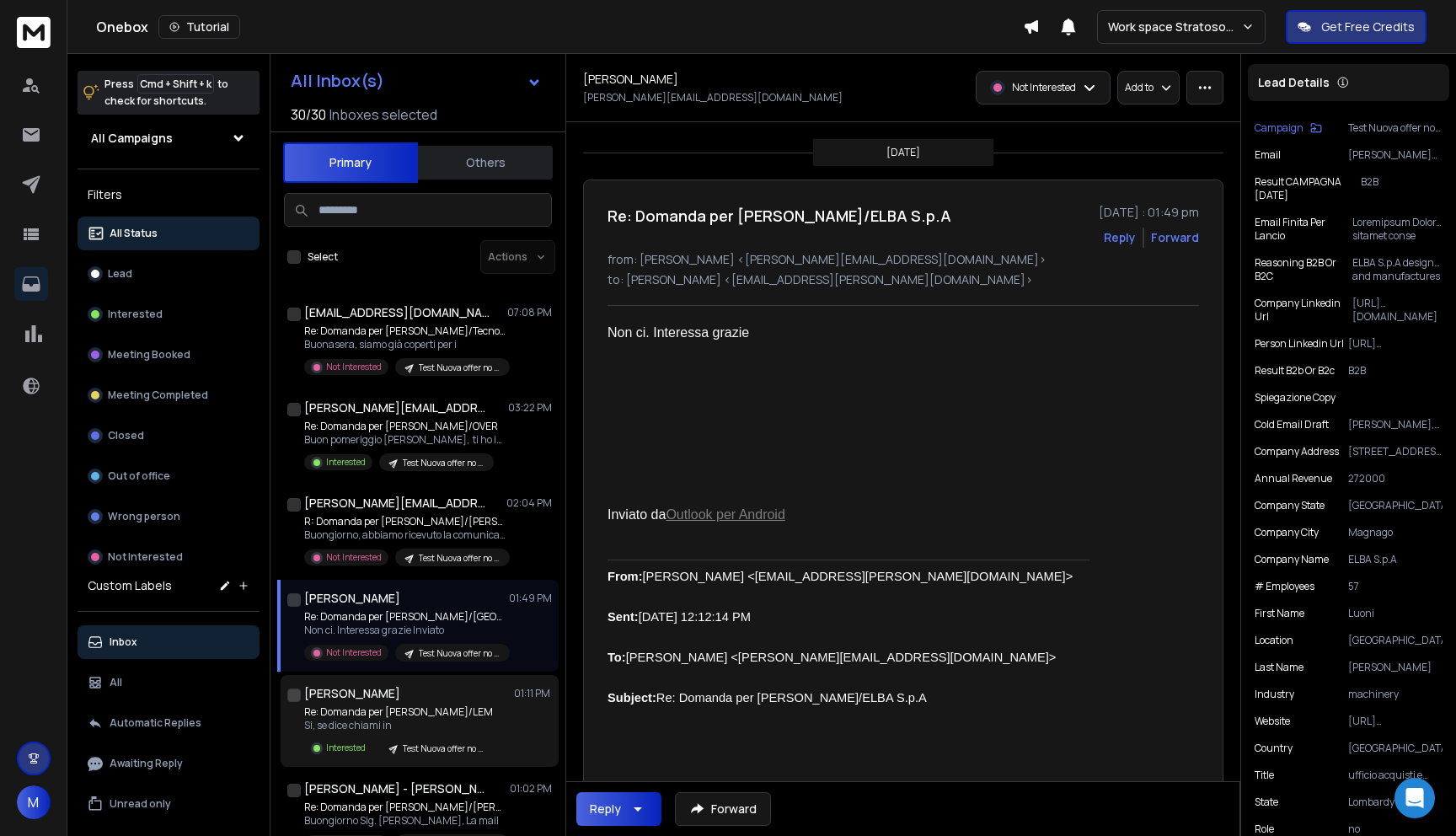
click at [455, 692] on div "[PERSON_NAME] 01:11 PM" at bounding box center [428, 693] width 248 height 16
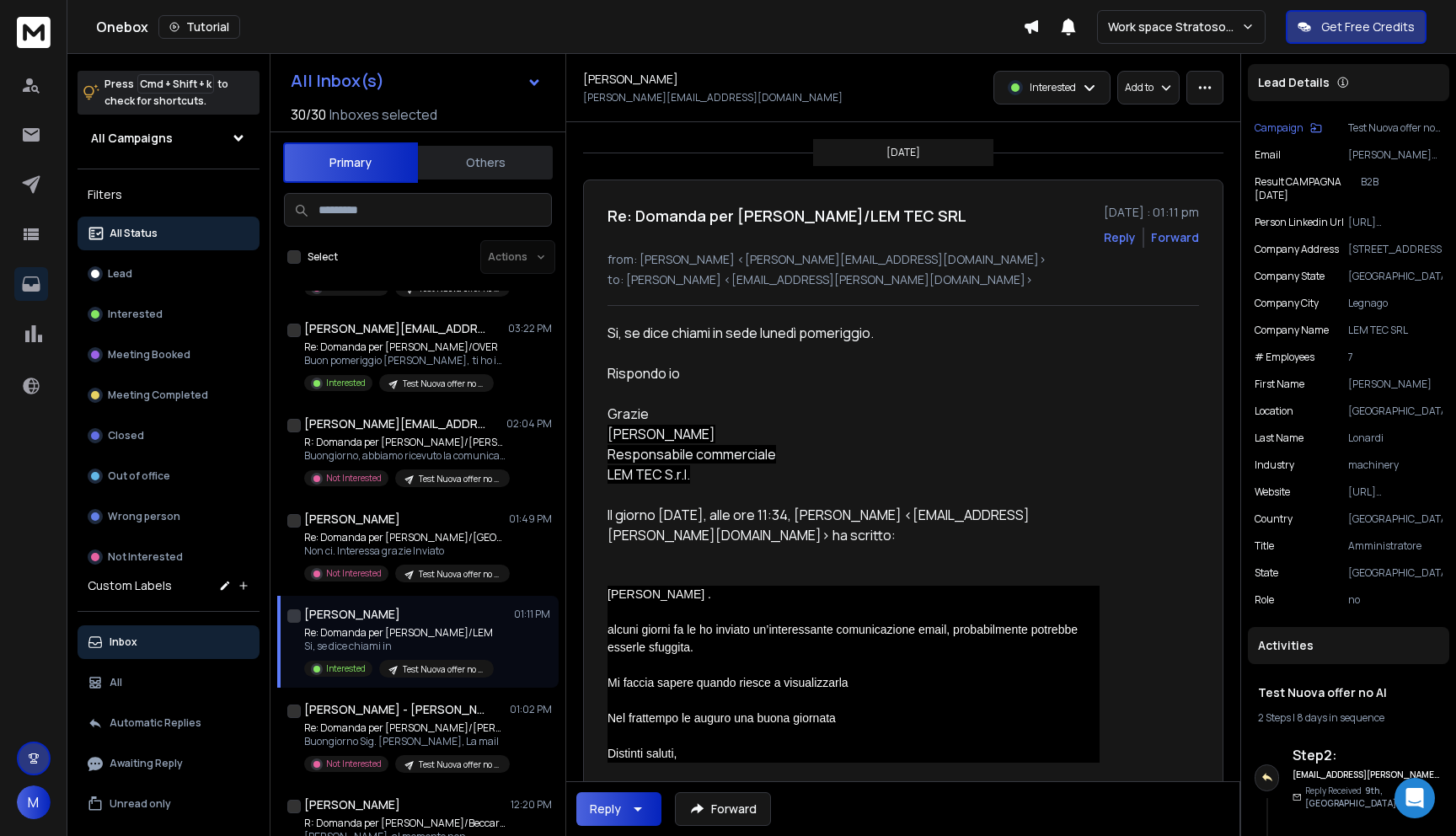
scroll to position [93, 0]
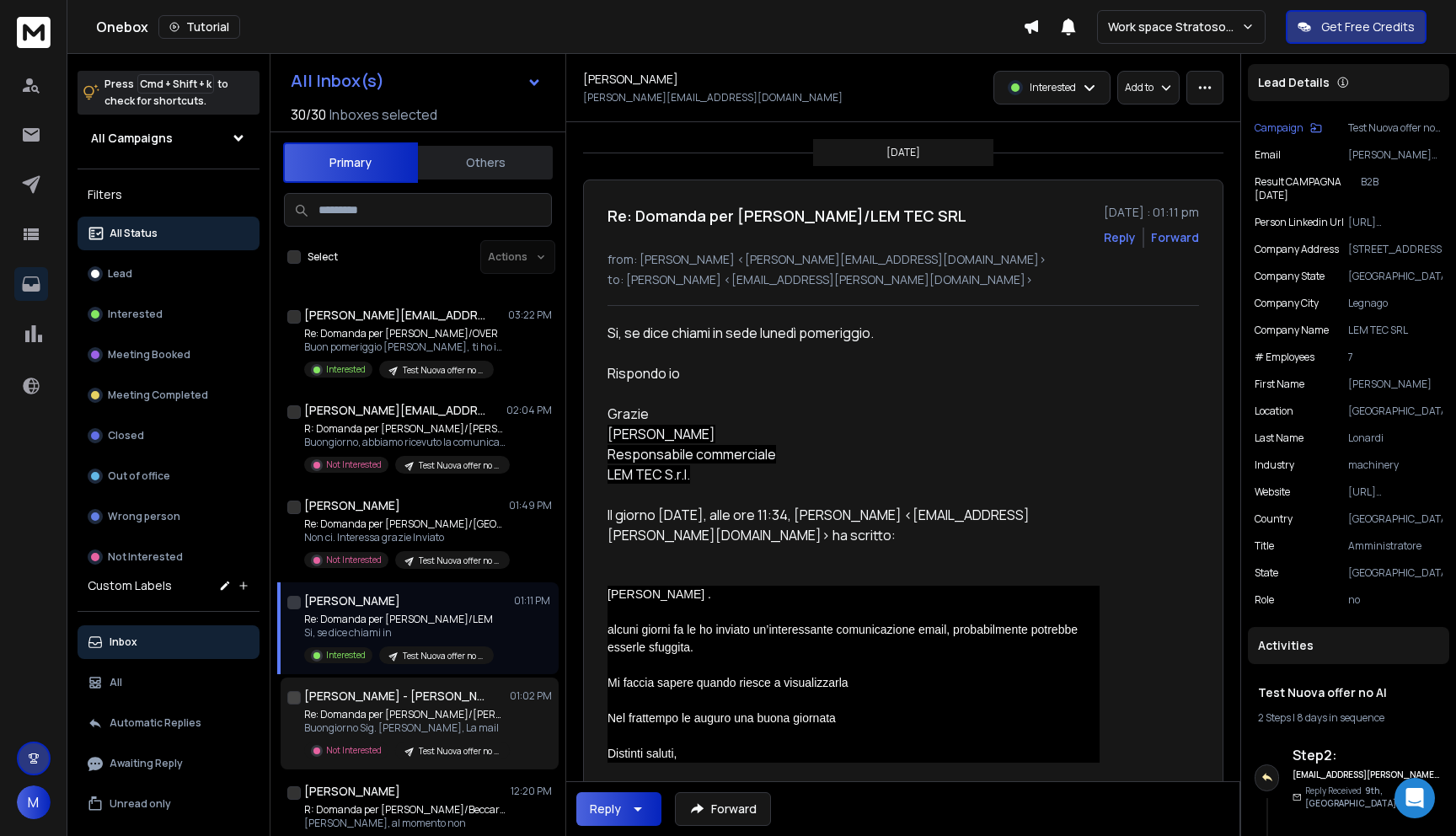
click at [450, 722] on p "Buongiorno Sig. [PERSON_NAME], La mail" at bounding box center [405, 728] width 202 height 14
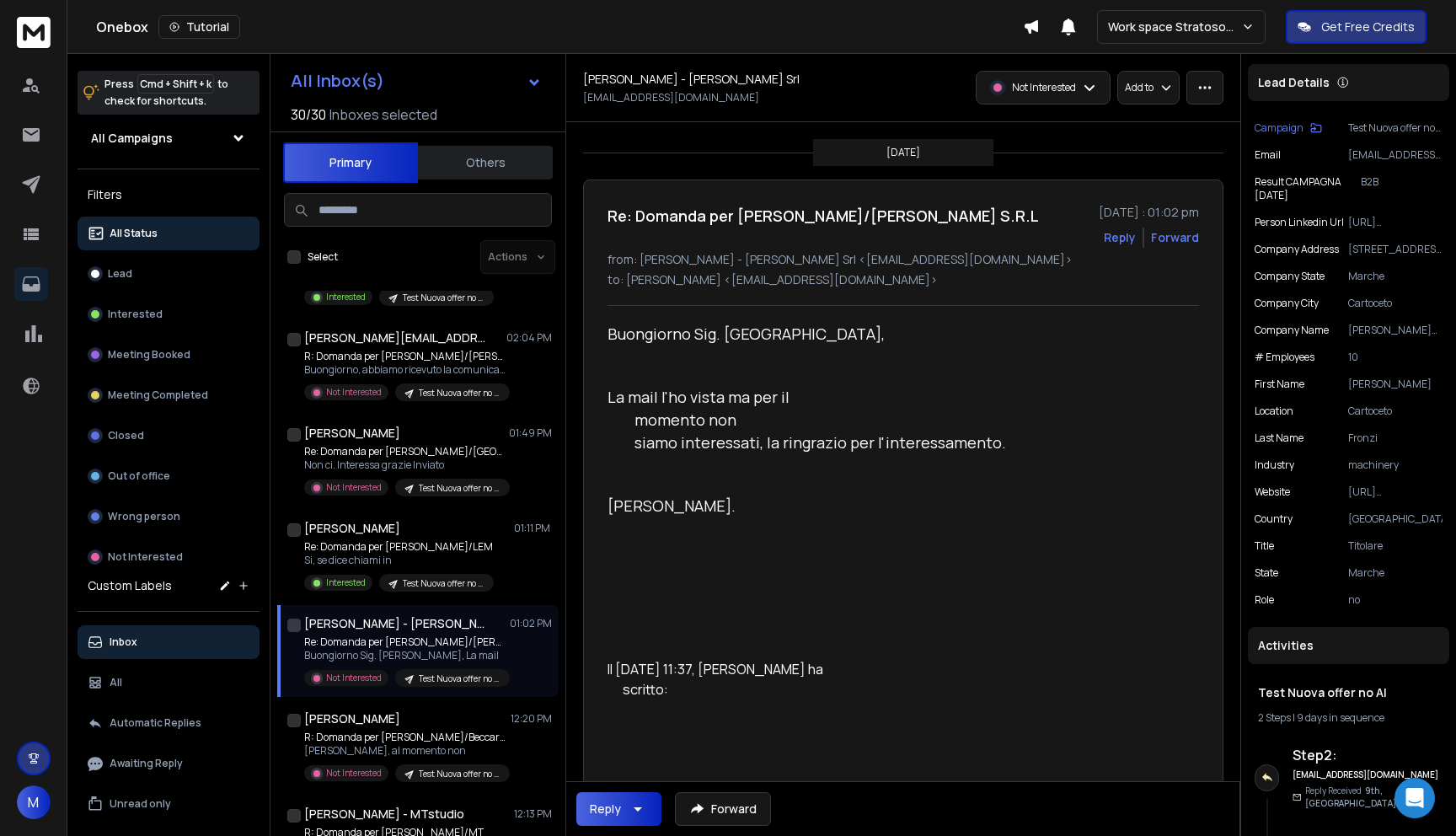
scroll to position [183, 0]
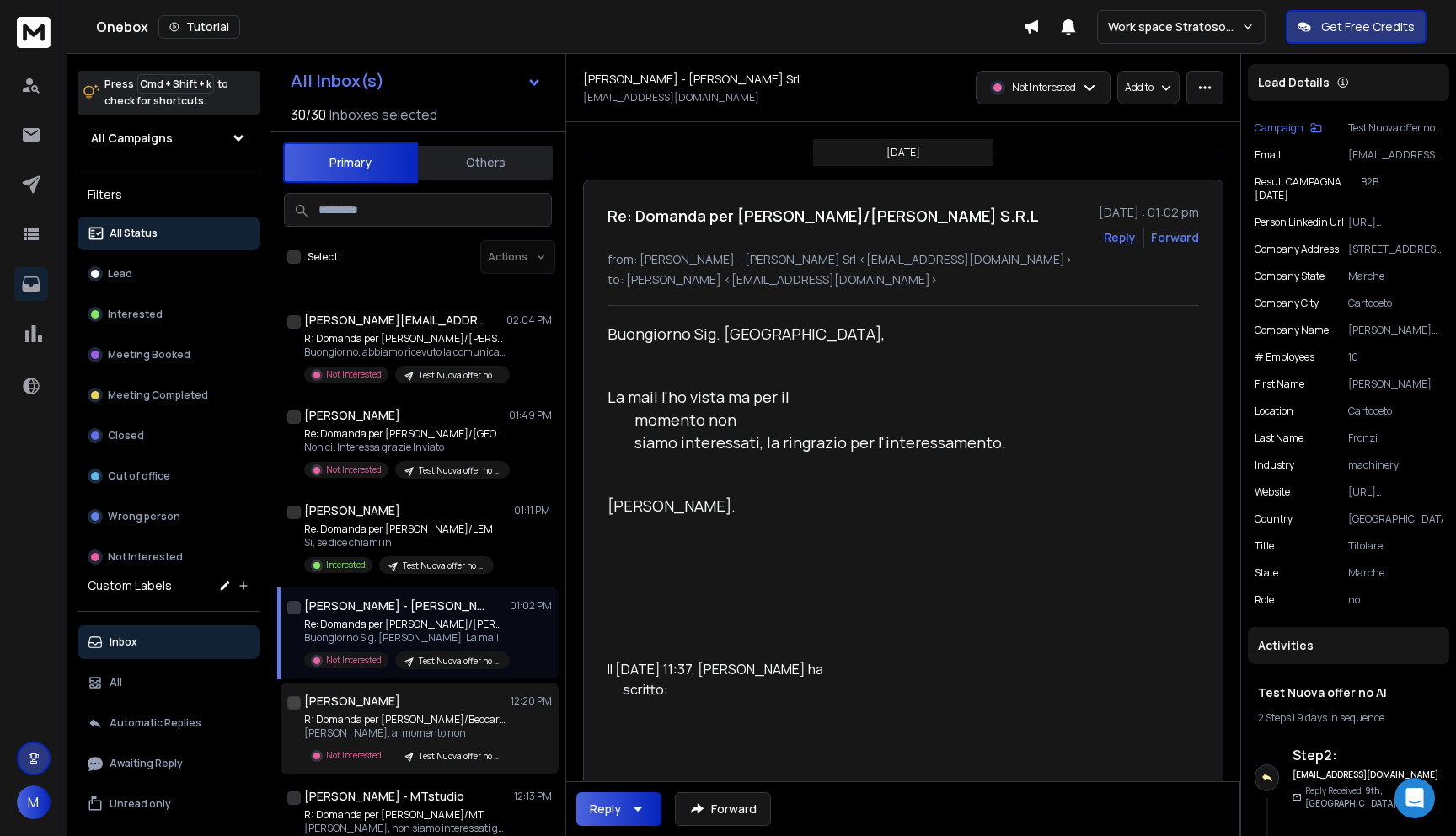
click at [444, 695] on div "[PERSON_NAME] 12:20 PM" at bounding box center [428, 701] width 248 height 16
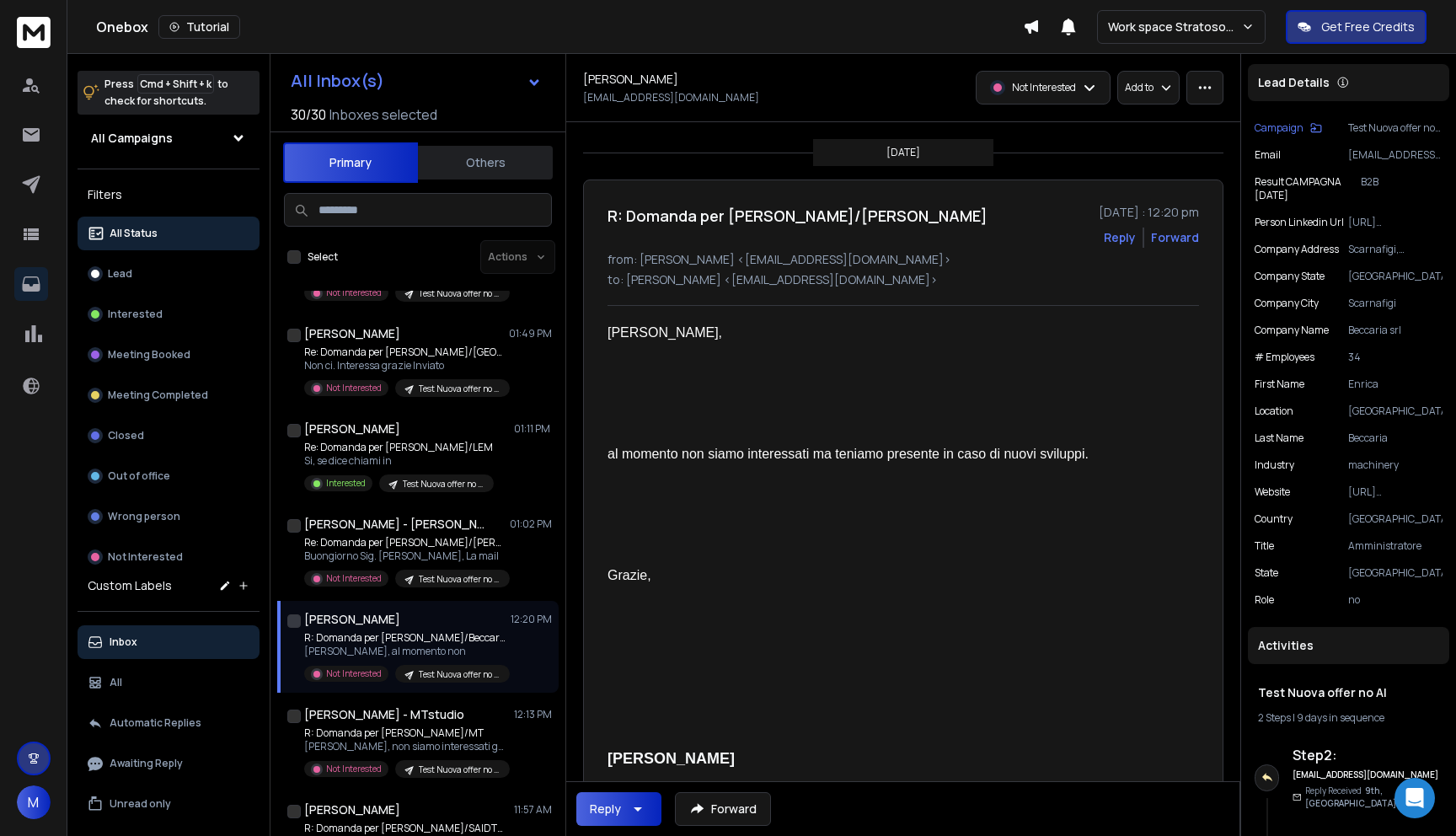
scroll to position [301, 0]
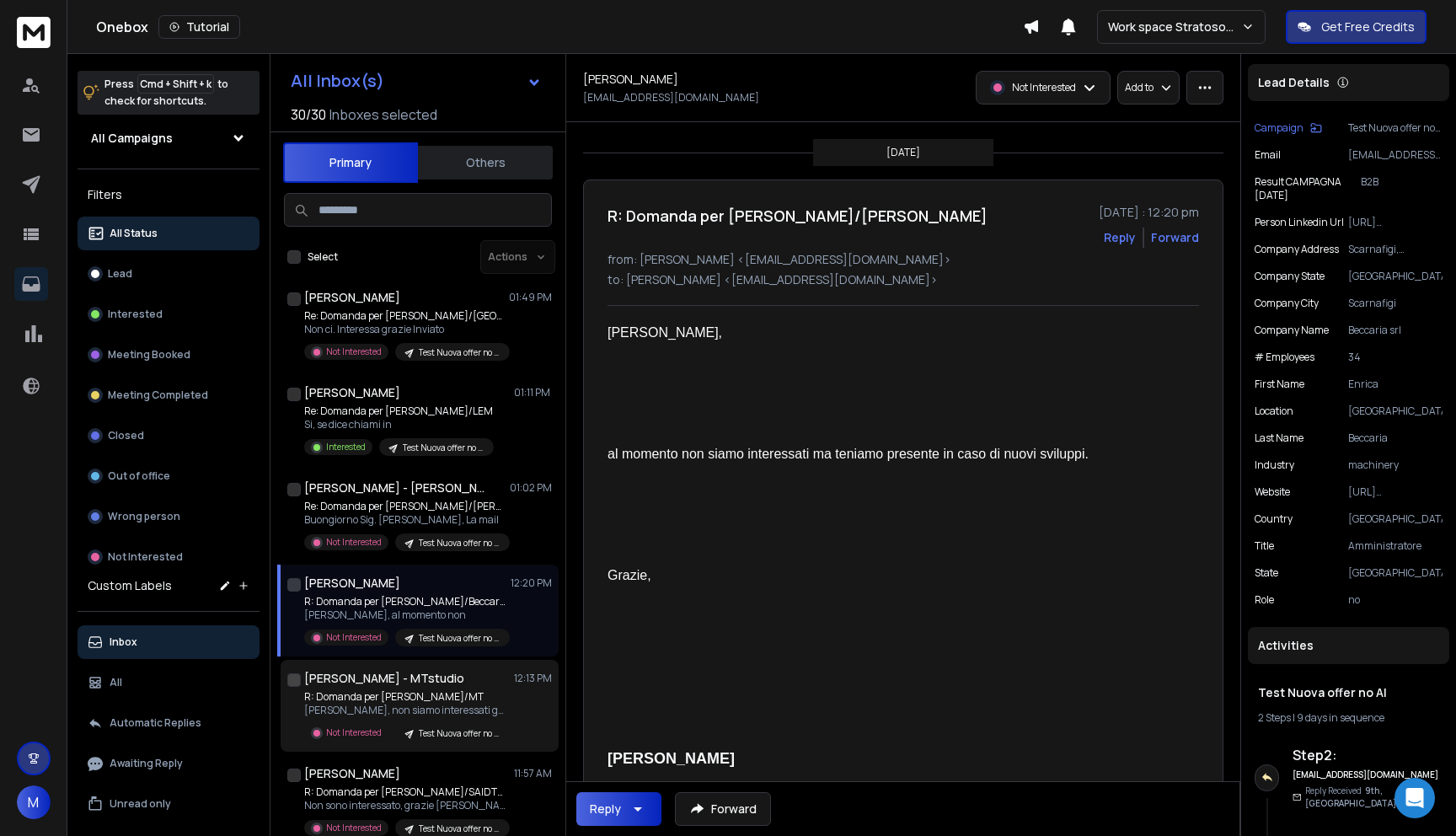
click at [430, 680] on h1 "[PERSON_NAME] - MTstudio" at bounding box center [383, 677] width 160 height 16
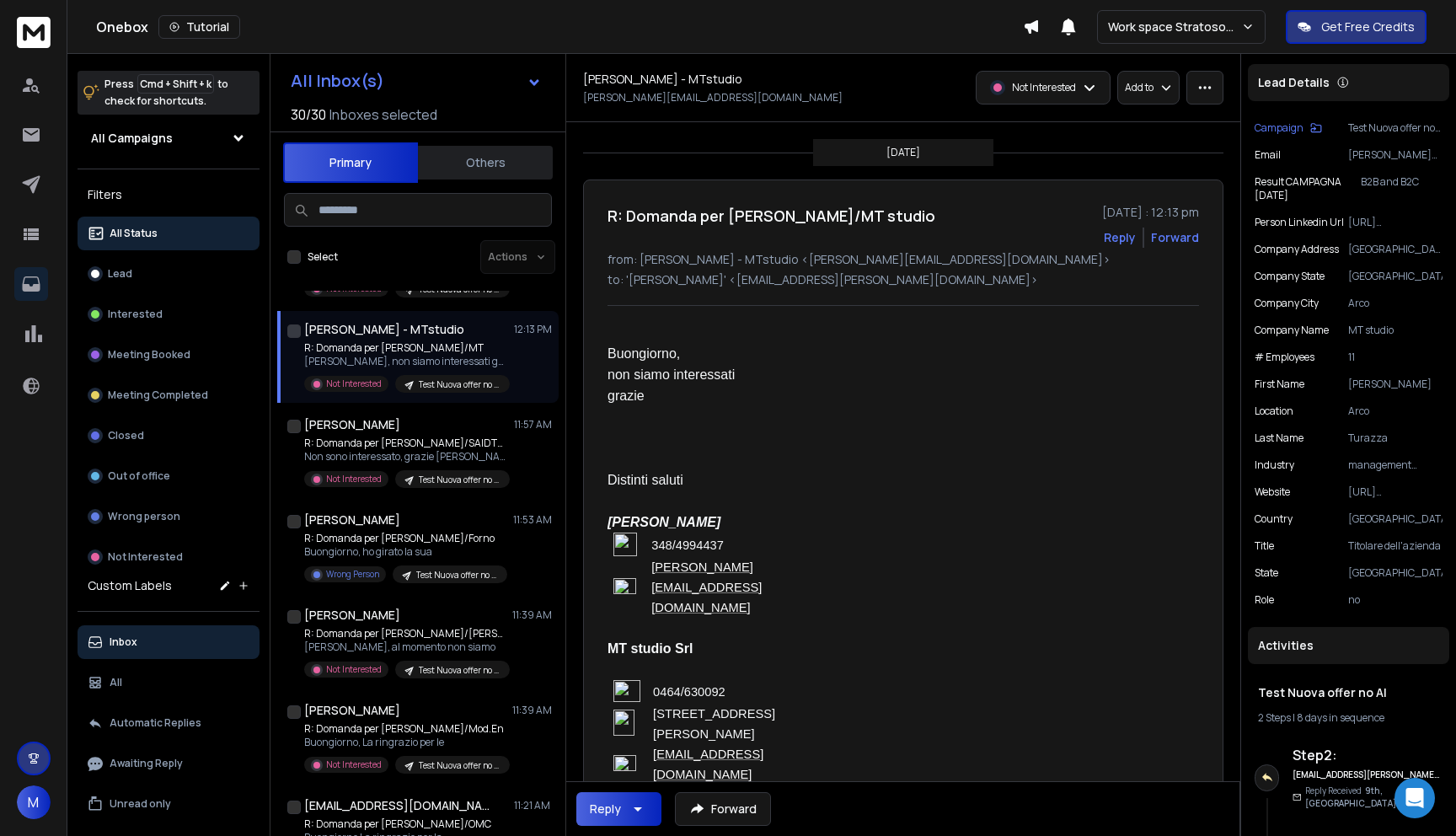
scroll to position [695, 0]
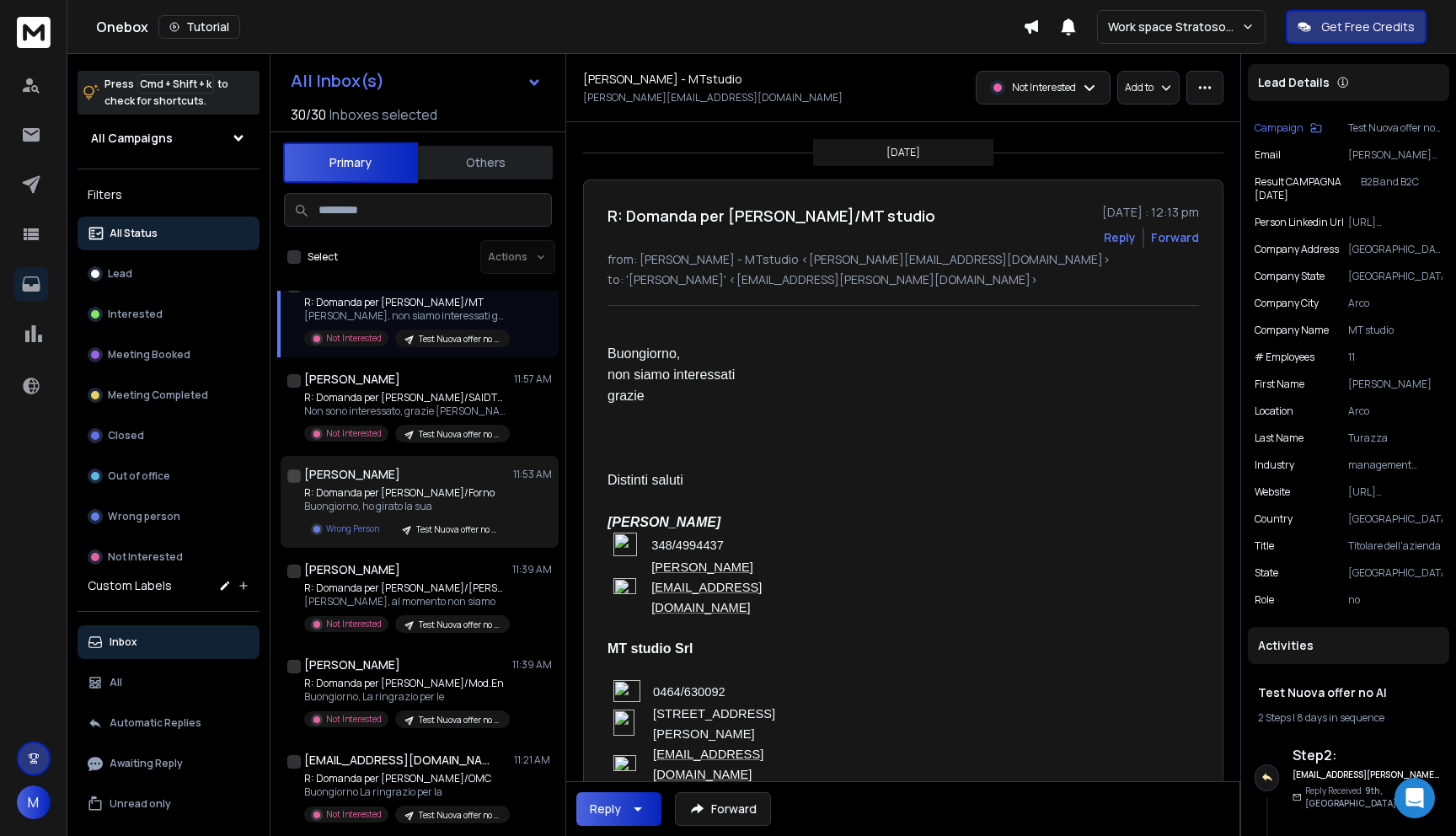
click at [418, 510] on p "Buongiorno, ho girato la sua" at bounding box center [405, 506] width 202 height 14
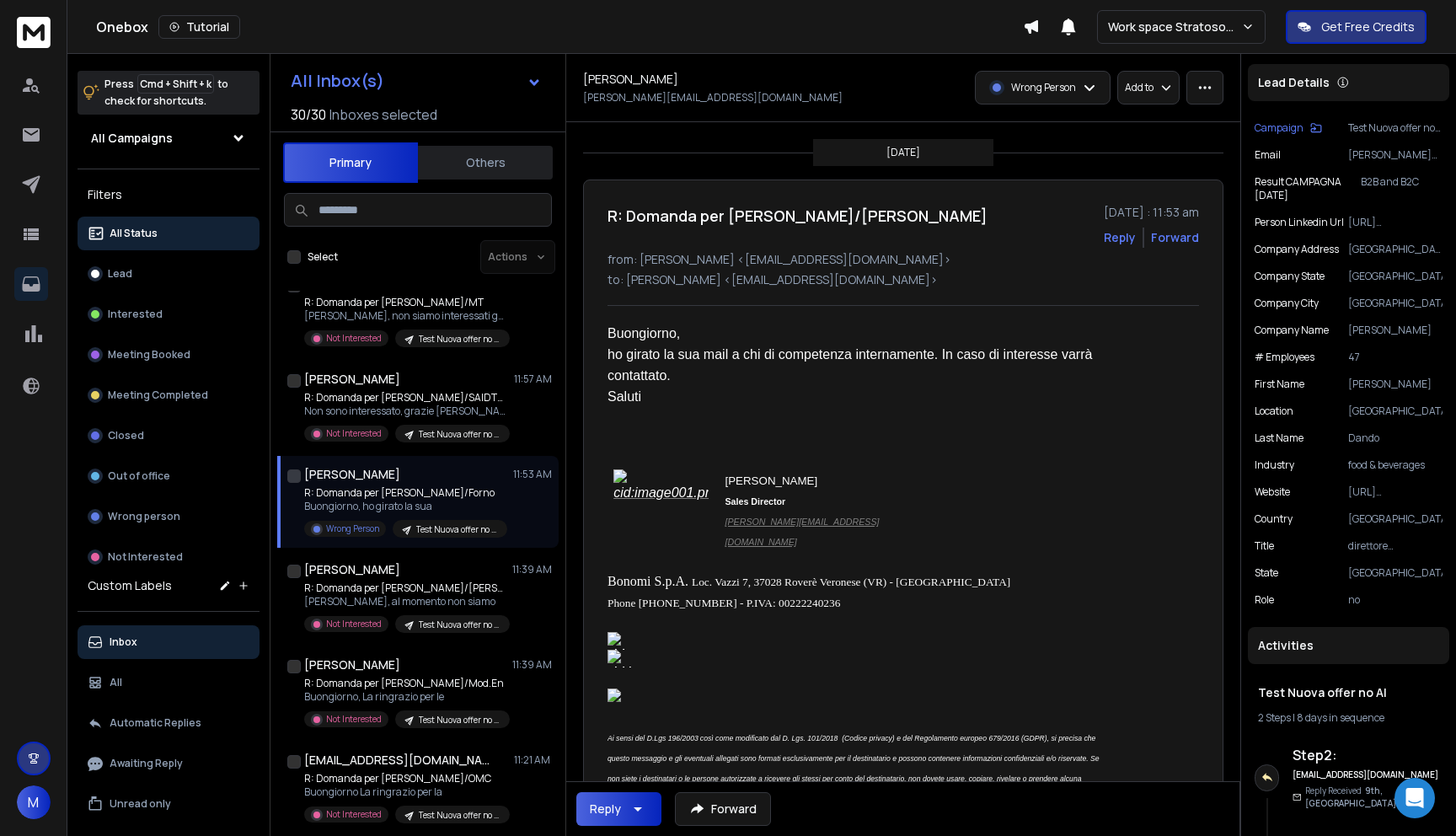
scroll to position [0, 0]
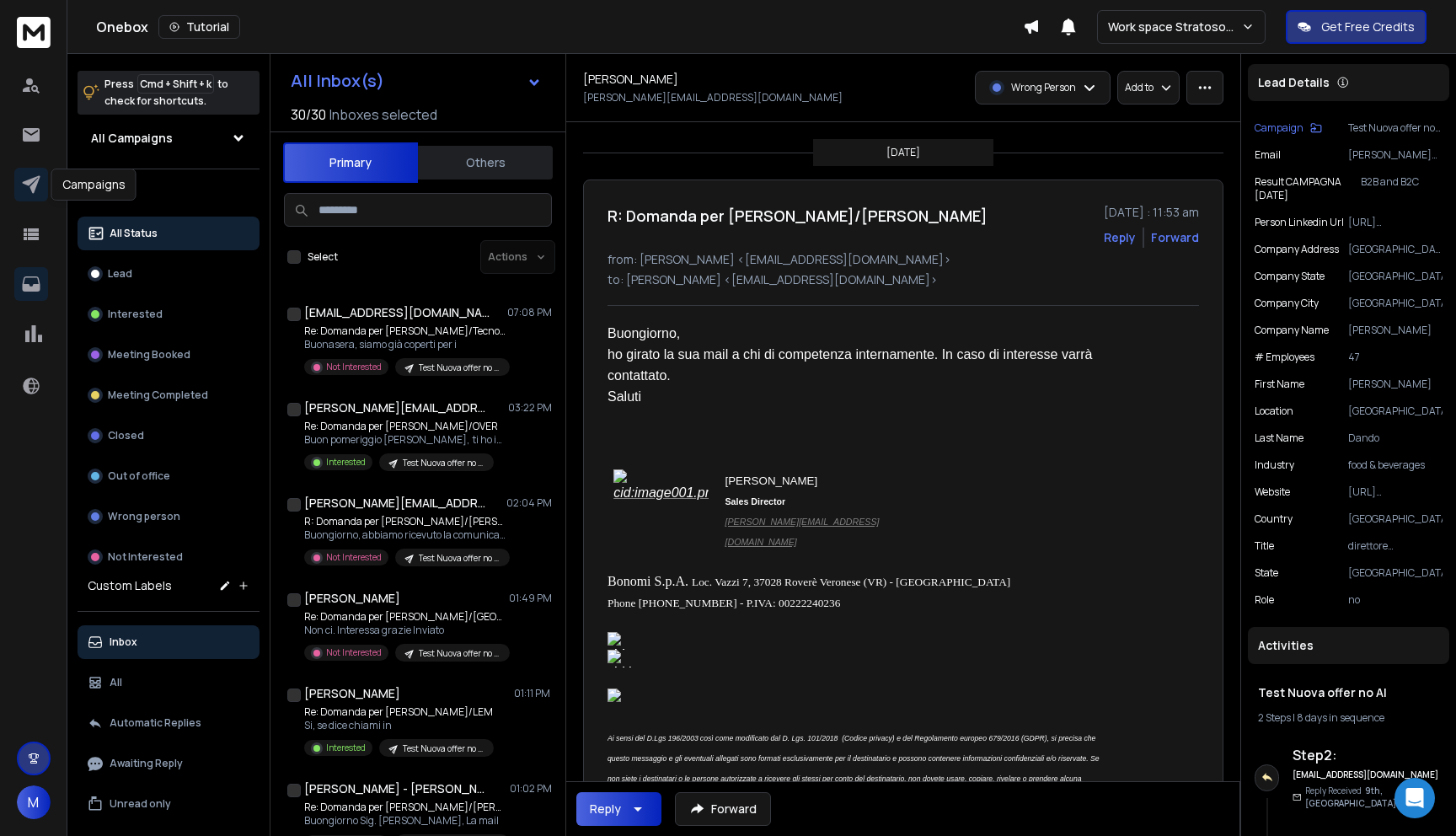
click at [27, 188] on icon at bounding box center [31, 184] width 20 height 20
